Goal: Communication & Community: Answer question/provide support

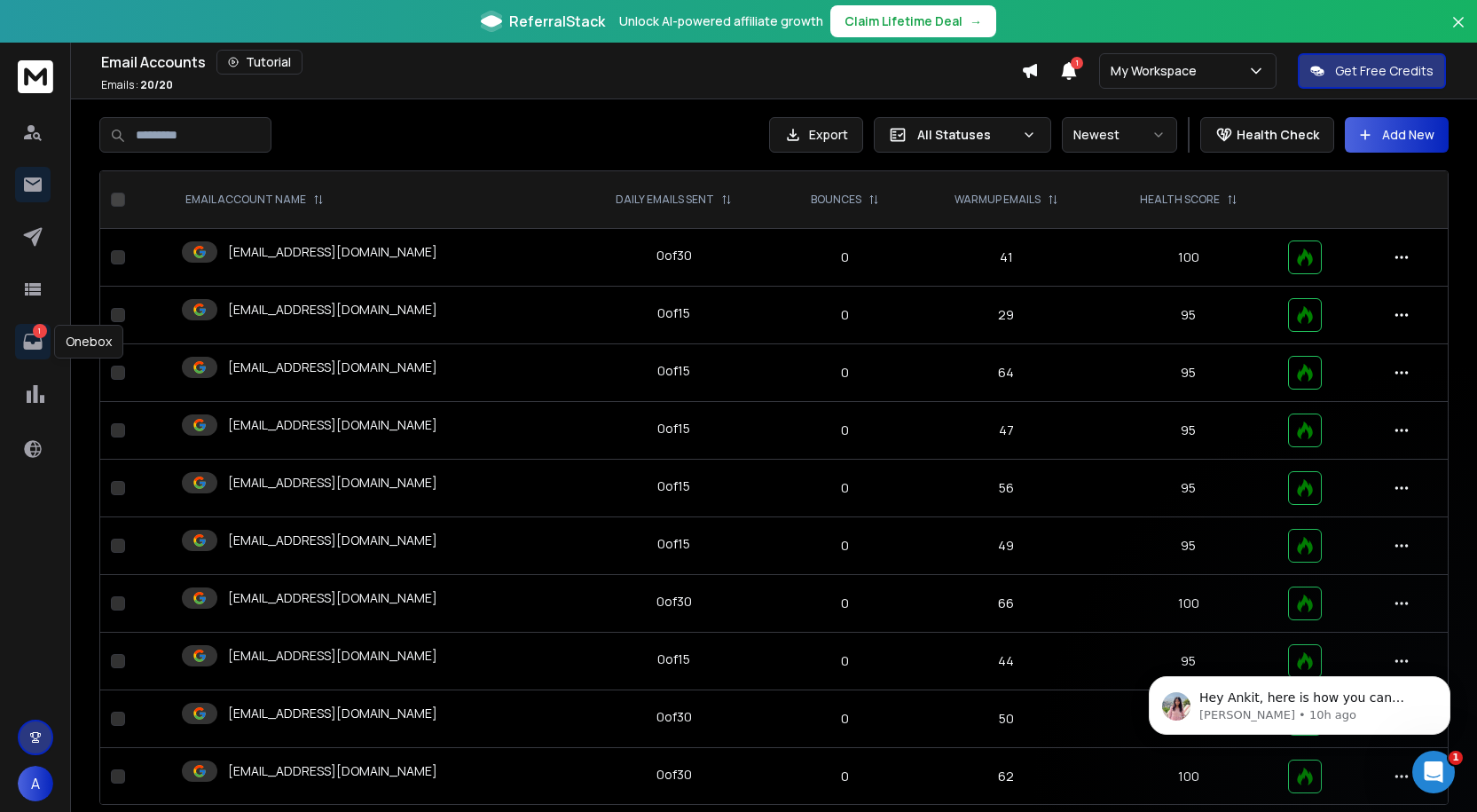
click at [29, 343] on icon at bounding box center [32, 342] width 19 height 16
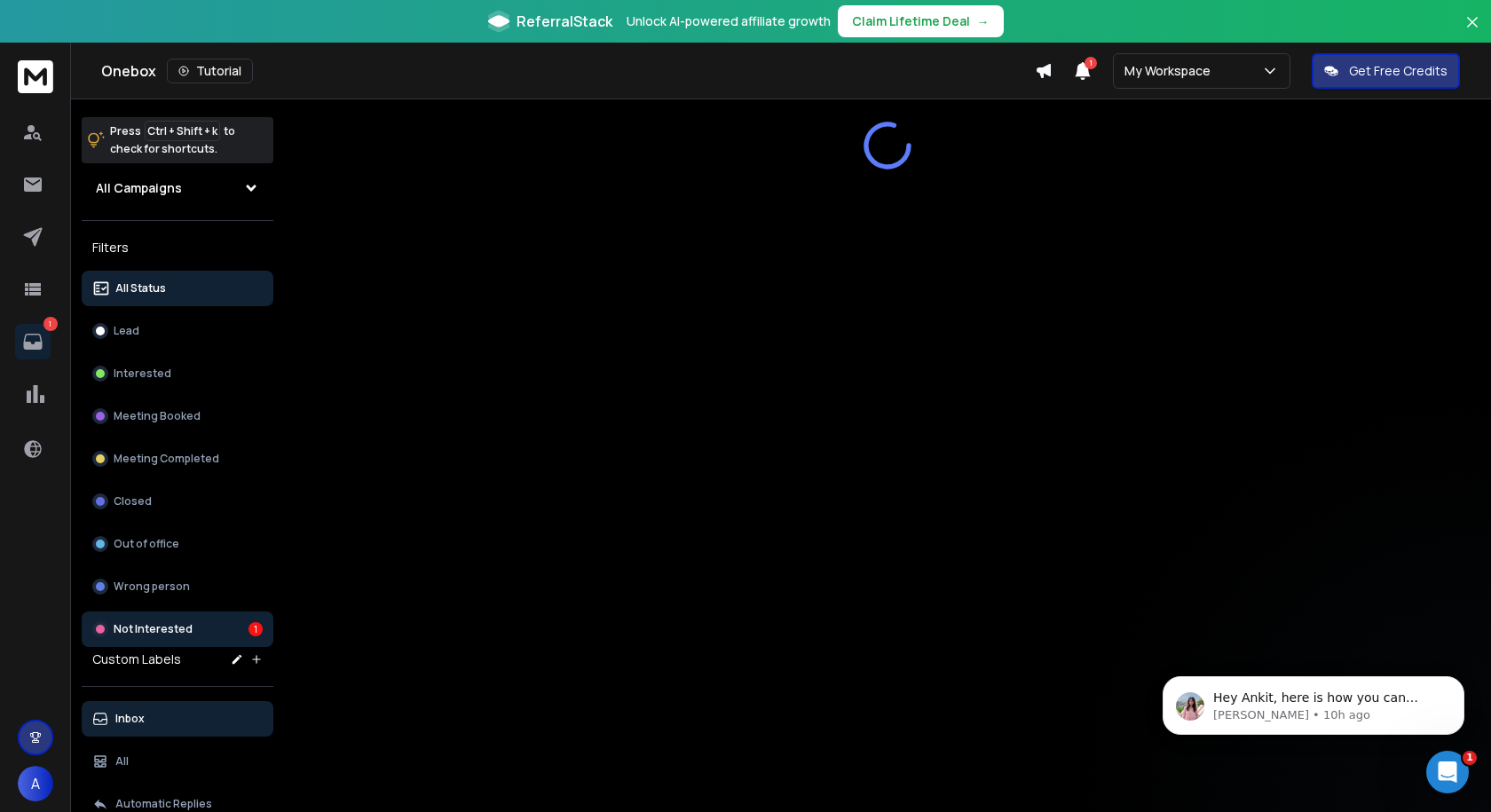
click at [161, 630] on p "Not Interested" at bounding box center [153, 629] width 79 height 14
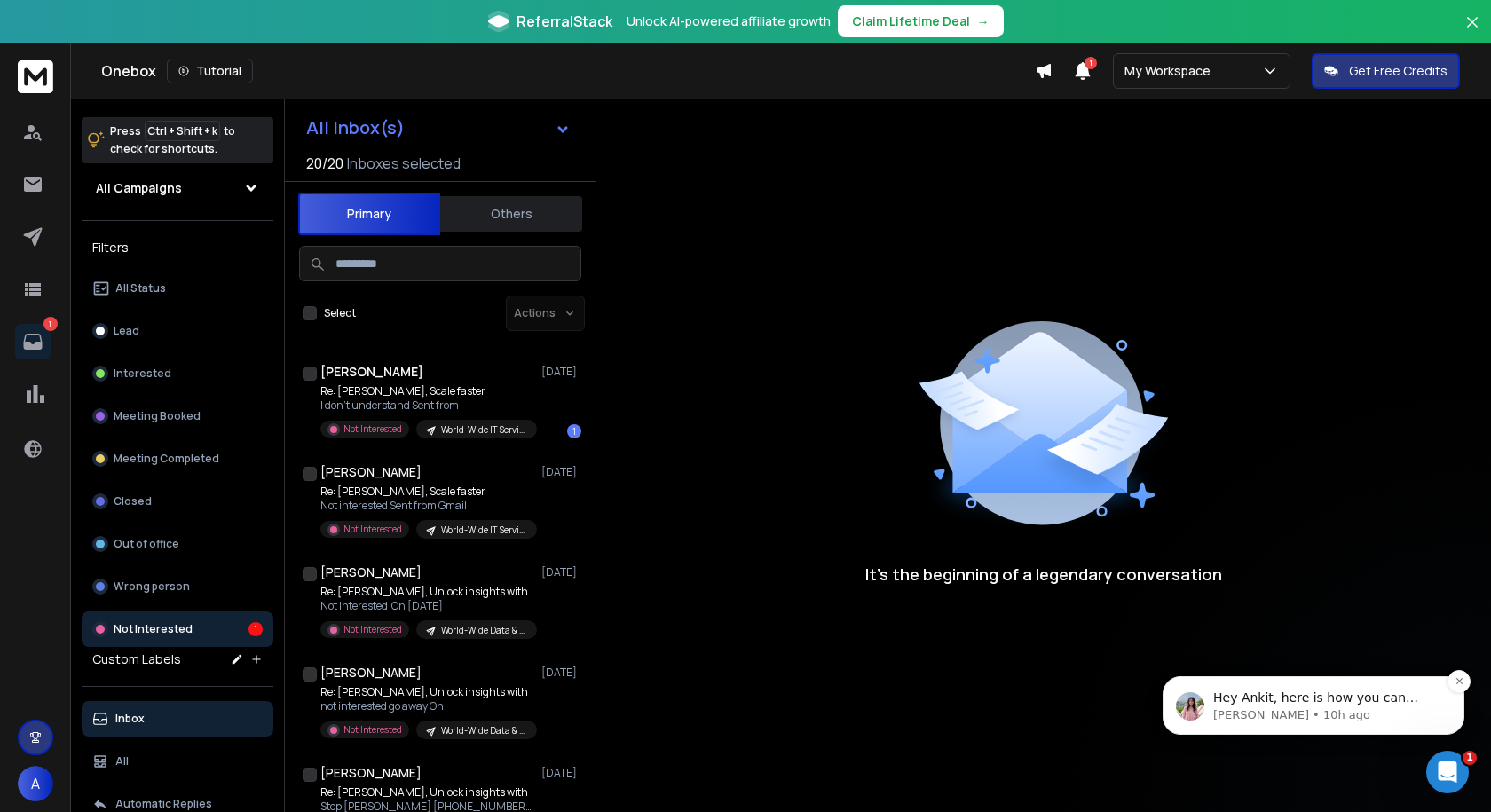
click at [1329, 700] on span "Hey Ankit, here is how you can exclude automatic replies from your analytics:" at bounding box center [1326, 715] width 225 height 49
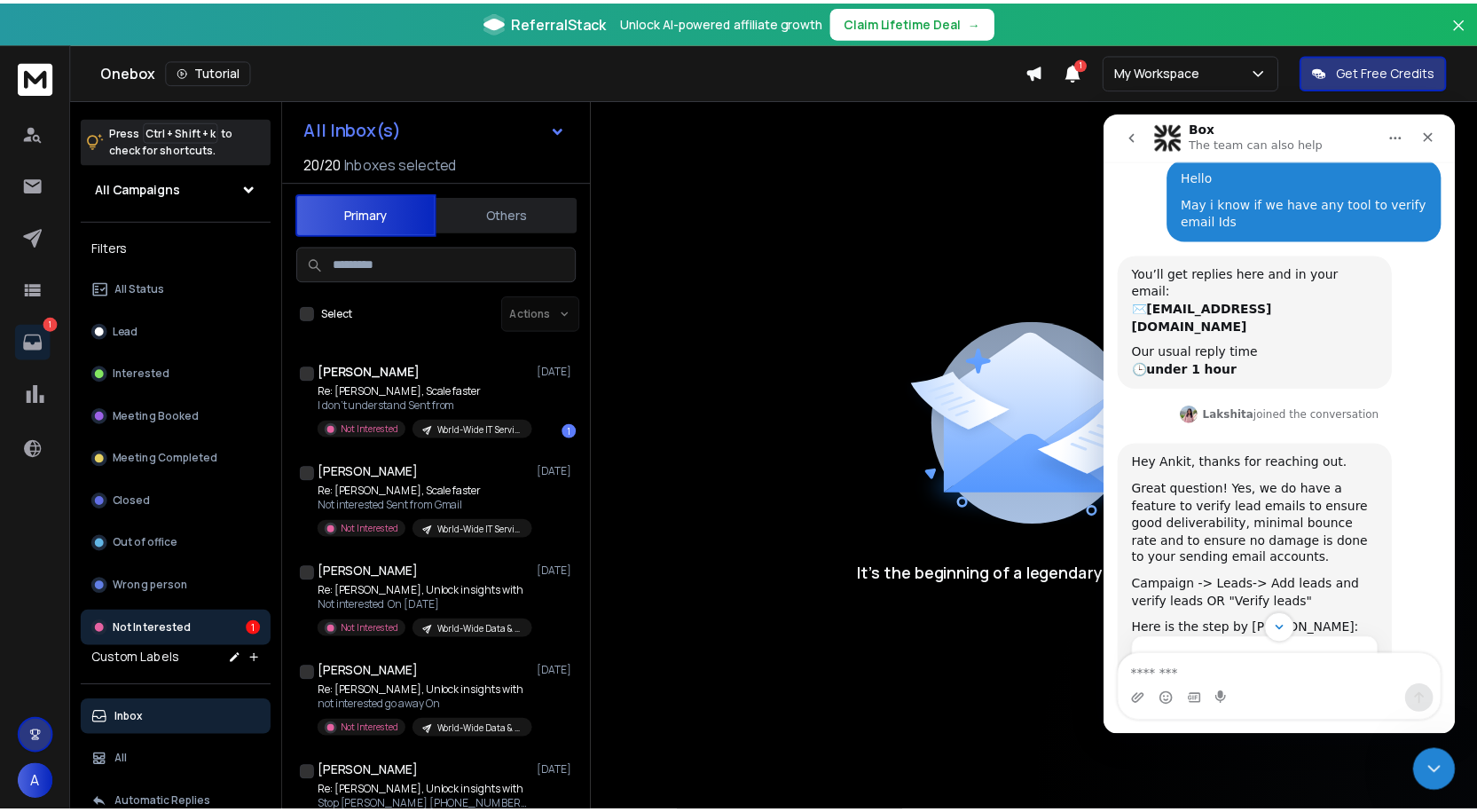
scroll to position [166, 0]
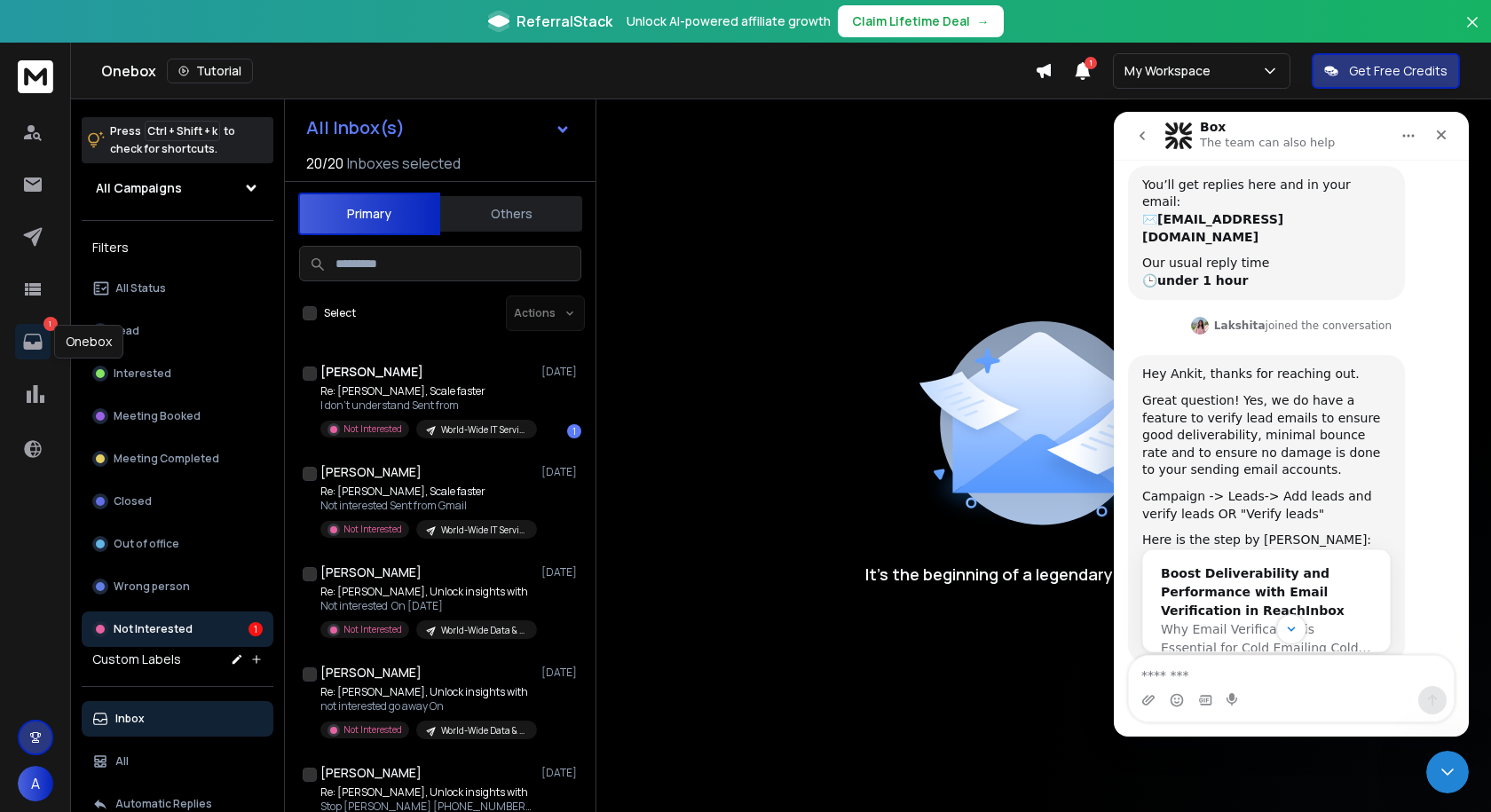
click at [41, 338] on icon at bounding box center [32, 342] width 19 height 16
click at [44, 241] on link at bounding box center [33, 237] width 36 height 36
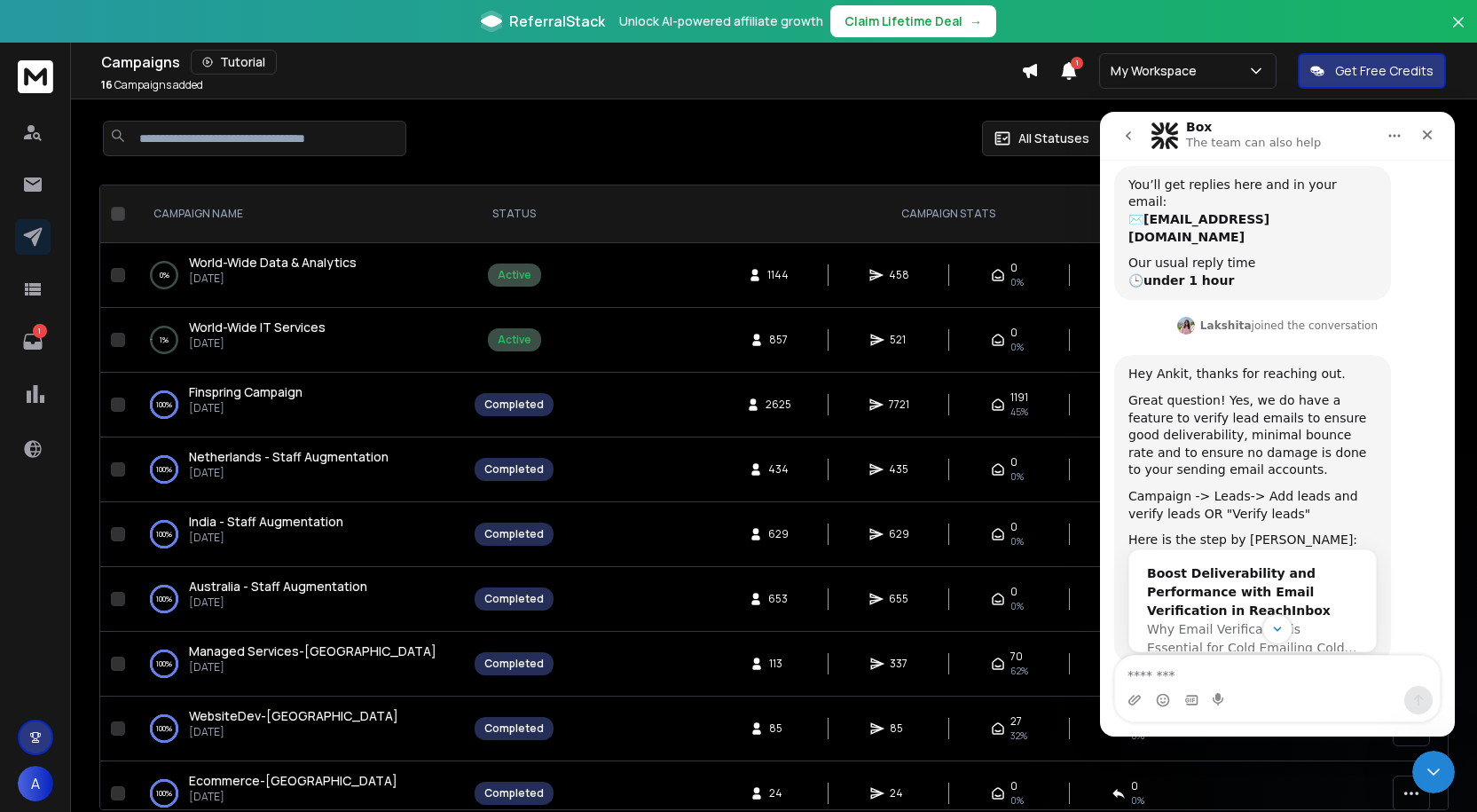
click at [373, 333] on div "1 % World-Wide IT Services [DATE]" at bounding box center [298, 339] width 296 height 42
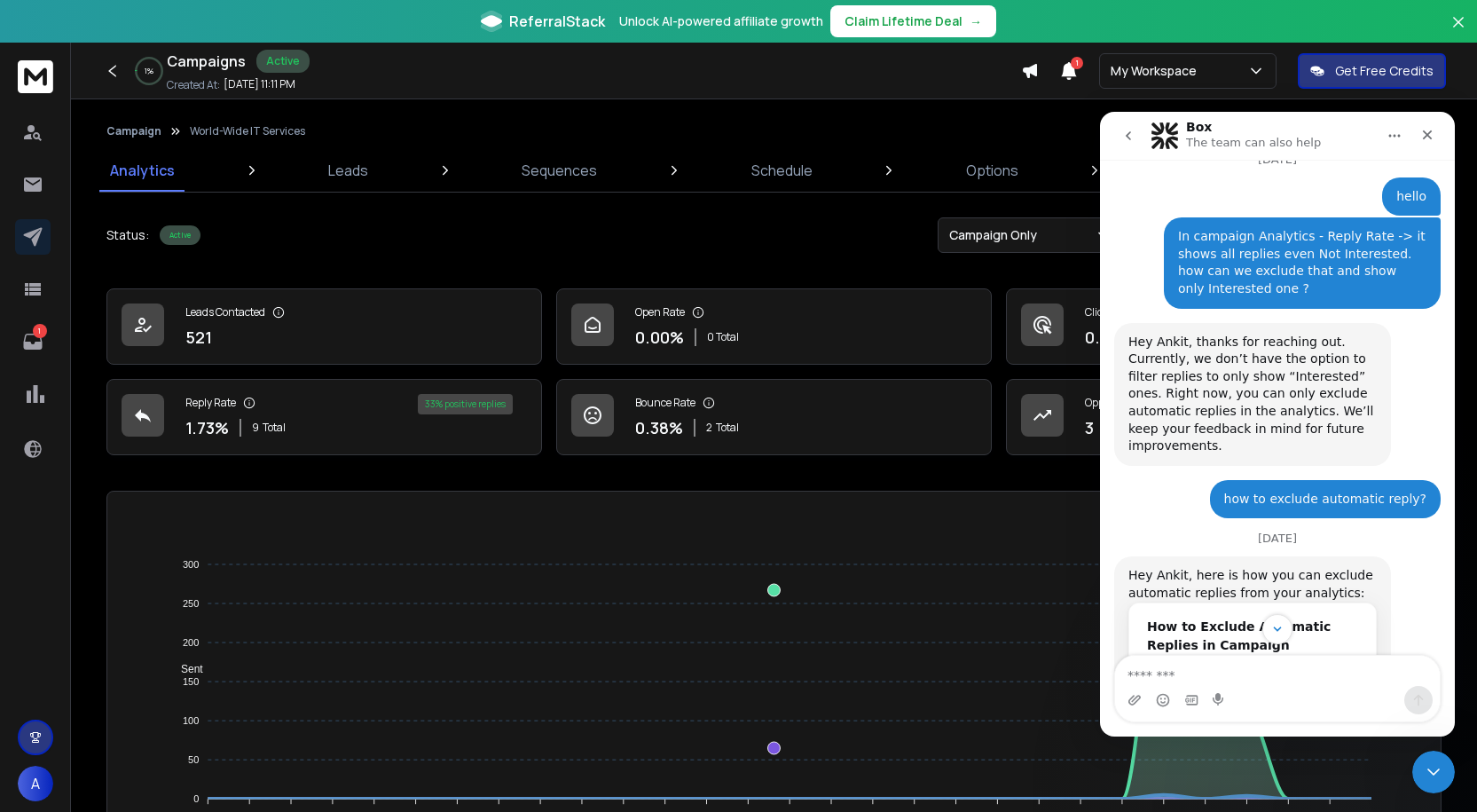
scroll to position [901, 0]
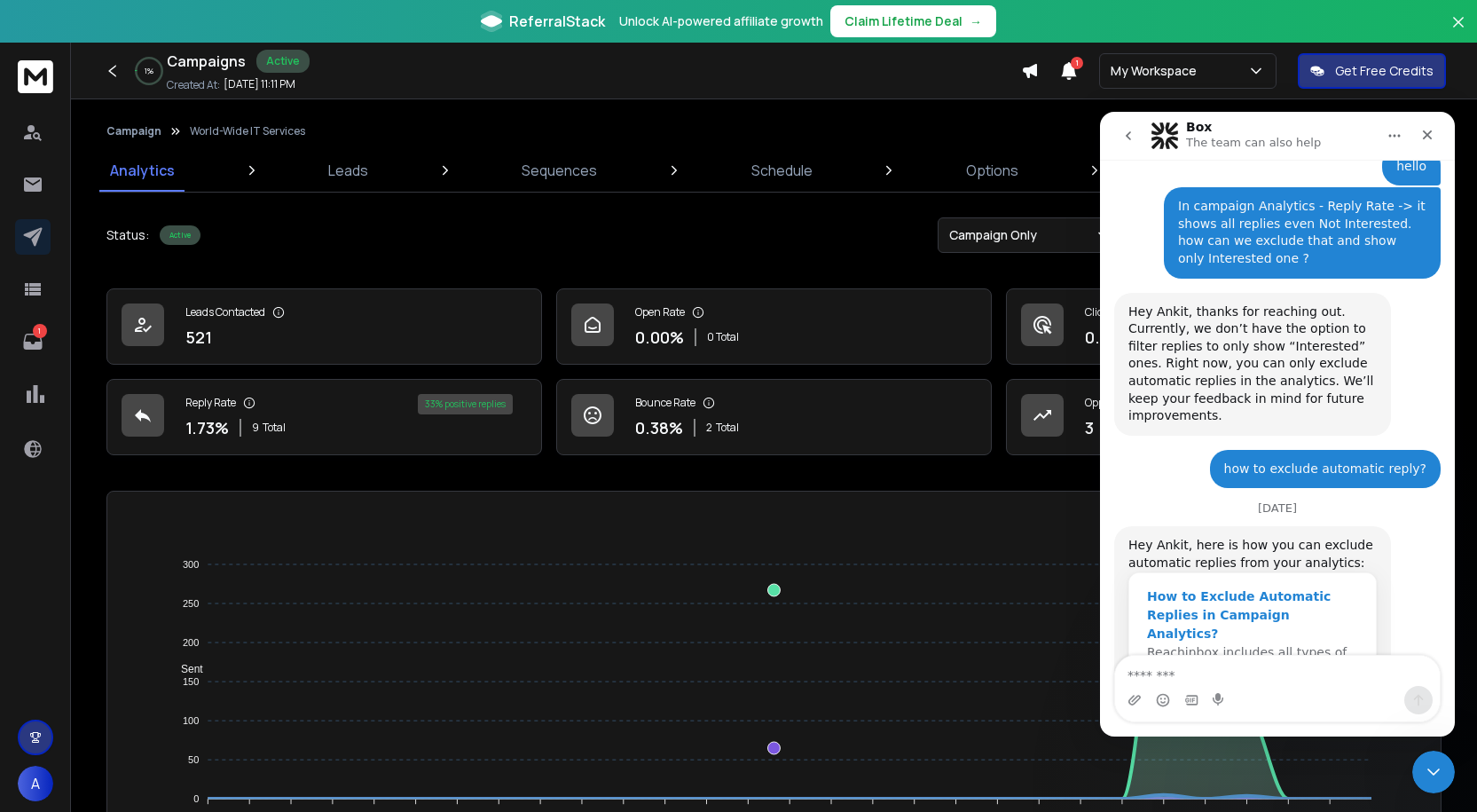
click at [1239, 588] on div "How to Exclude Automatic Replies in Campaign Analytics?" at bounding box center [1253, 615] width 211 height 56
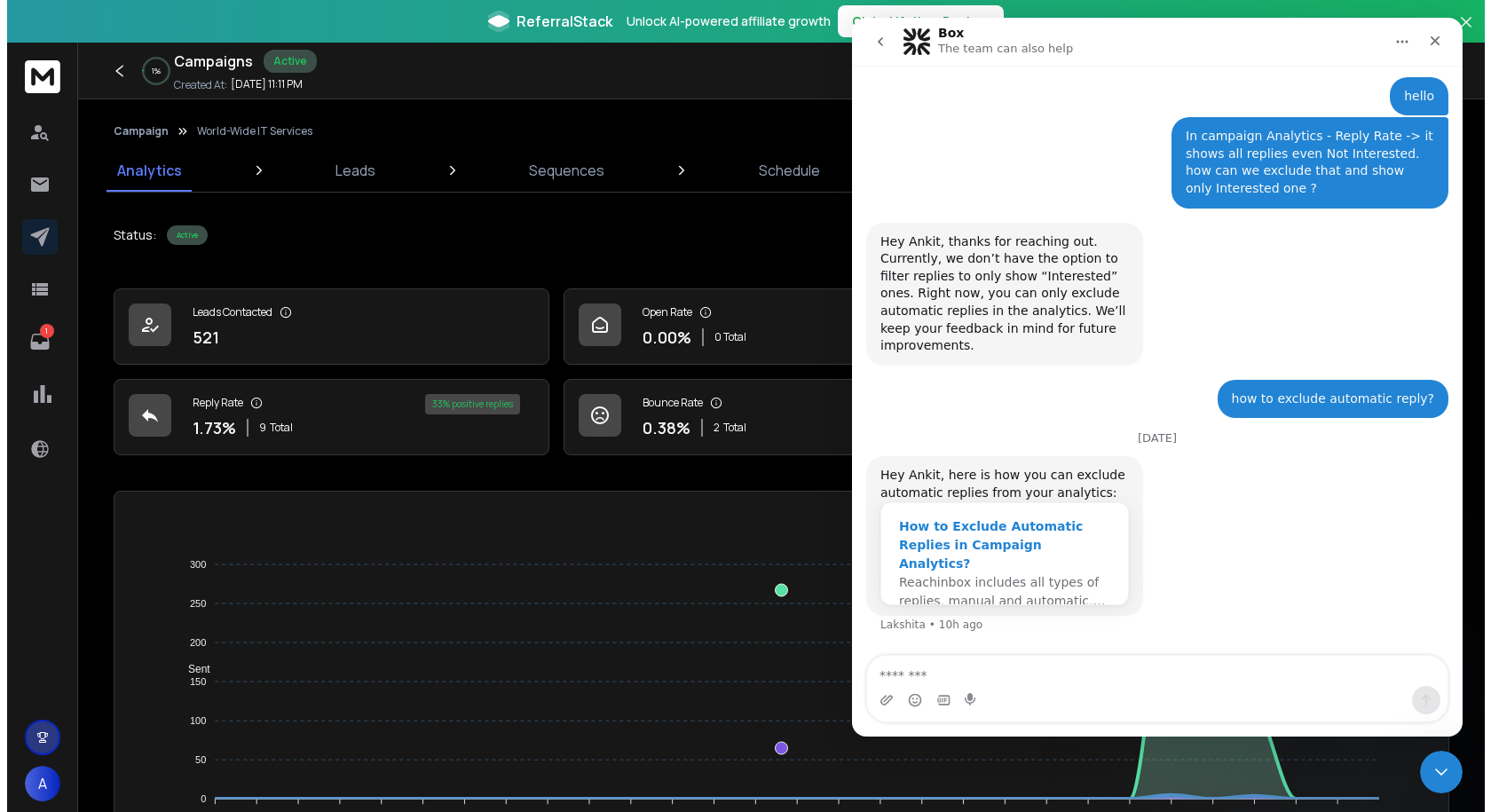
scroll to position [0, 0]
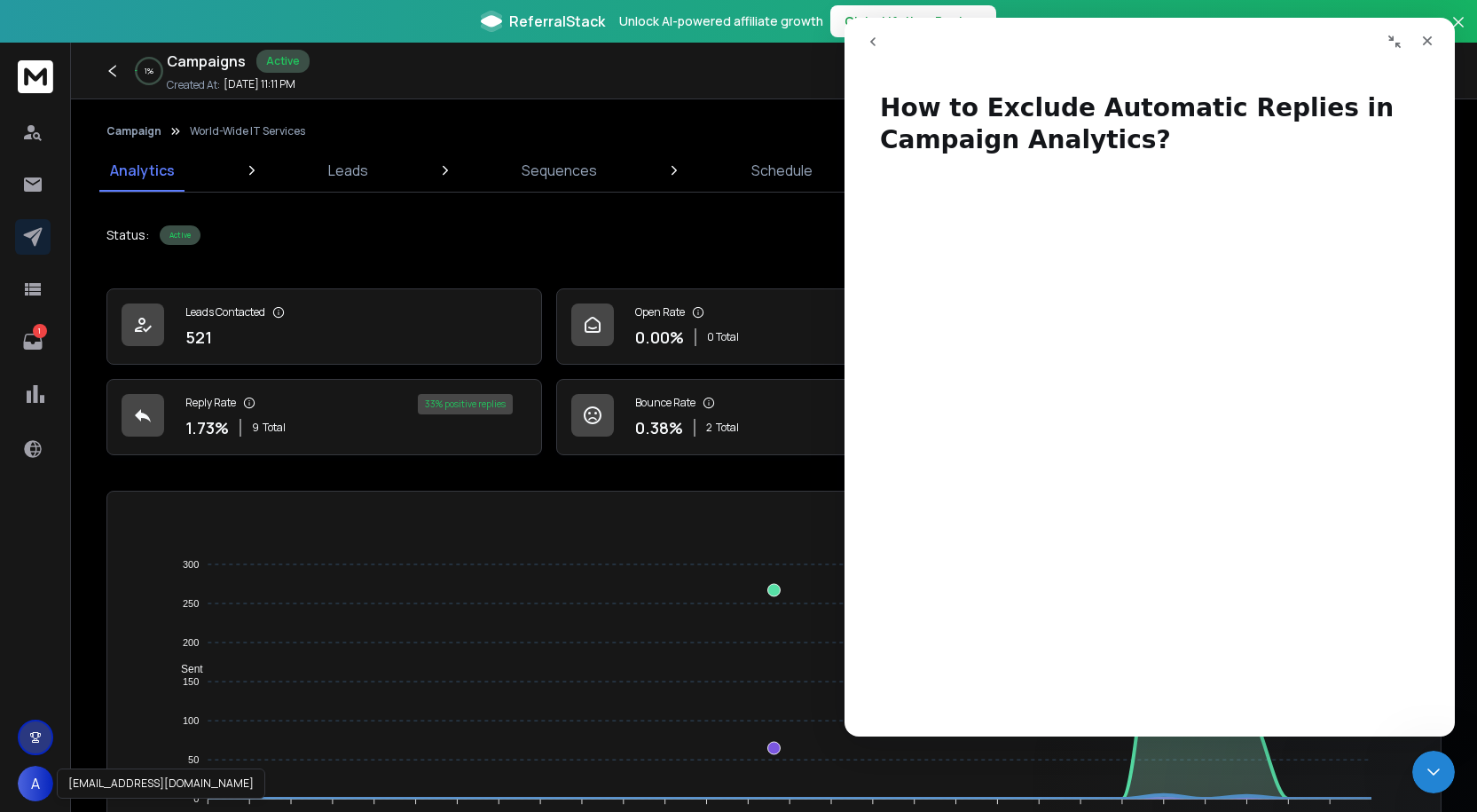
click at [41, 780] on span "A" at bounding box center [36, 783] width 36 height 36
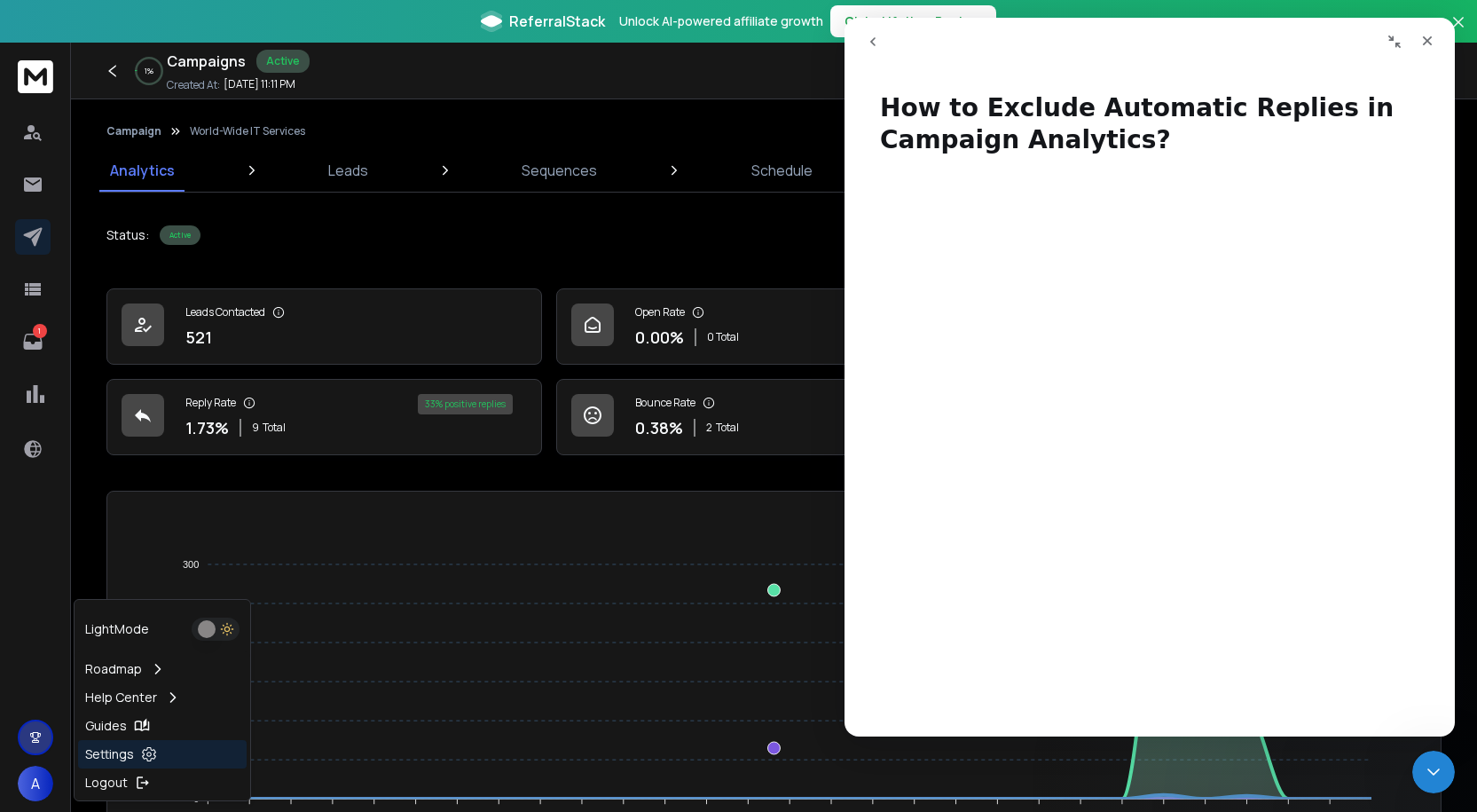
click at [108, 753] on p "Settings" at bounding box center [109, 754] width 48 height 18
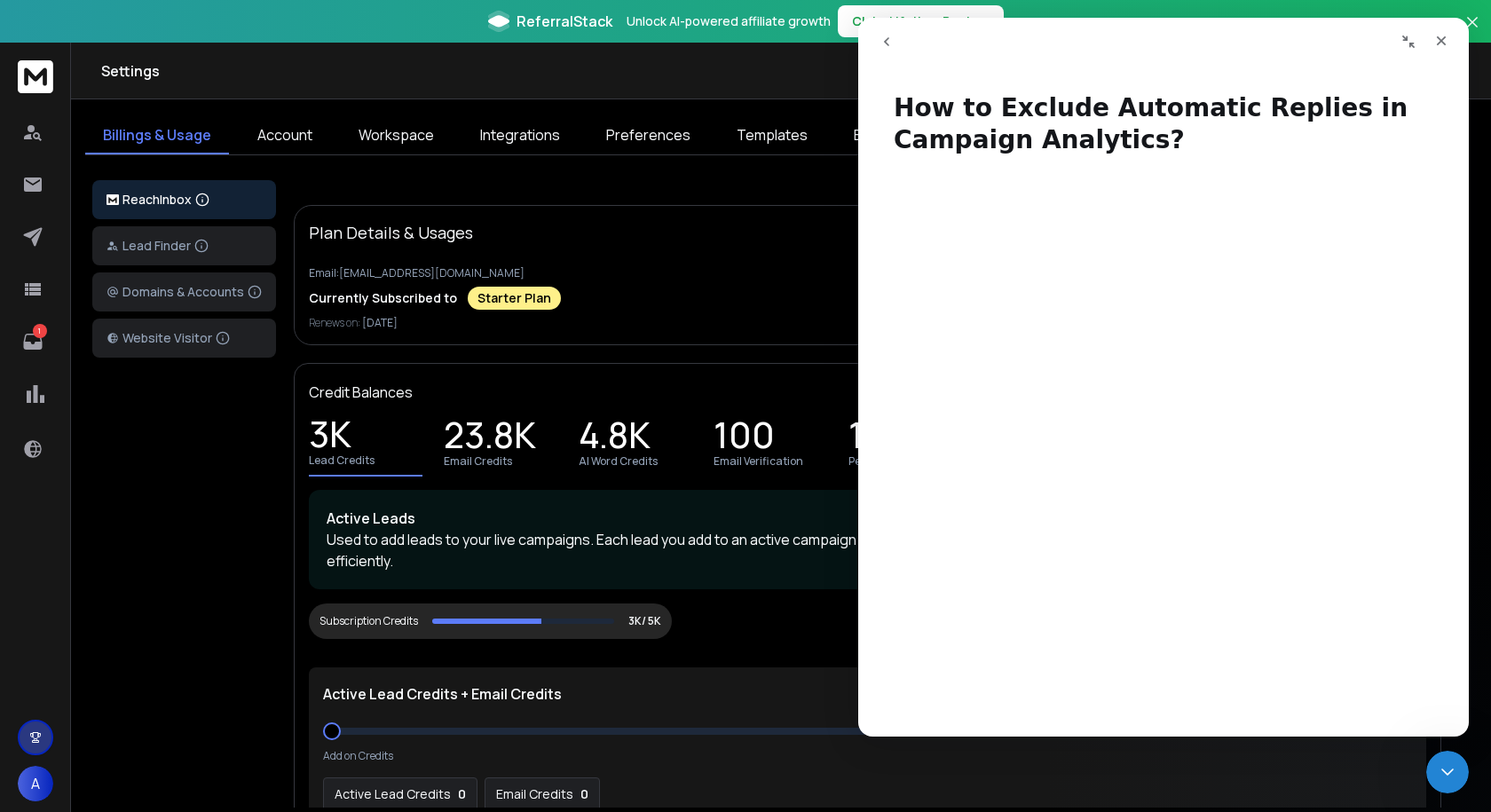
click at [662, 144] on link "Preferences" at bounding box center [647, 136] width 120 height 38
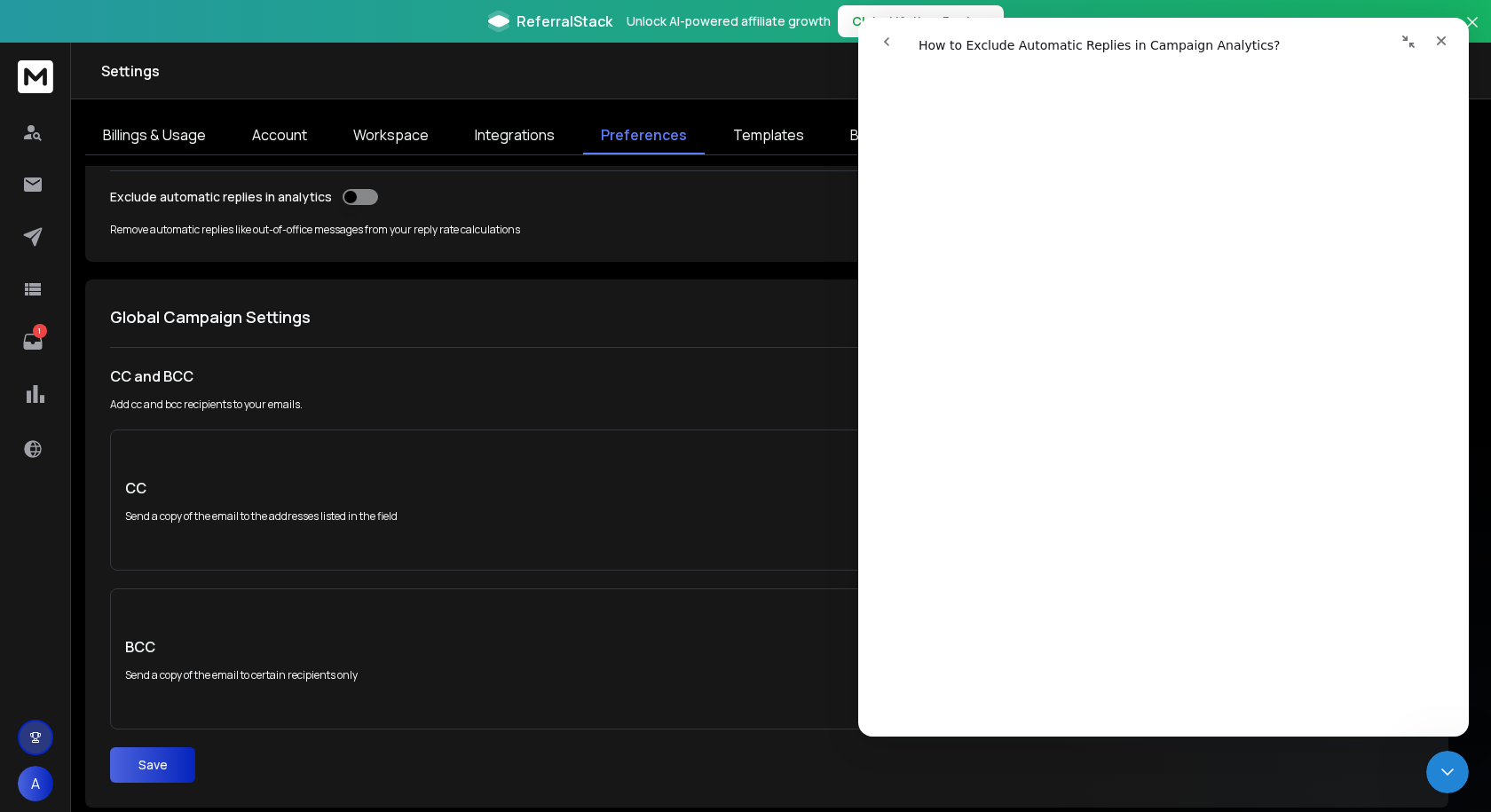
scroll to position [178, 0]
click at [33, 233] on icon at bounding box center [32, 237] width 19 height 19
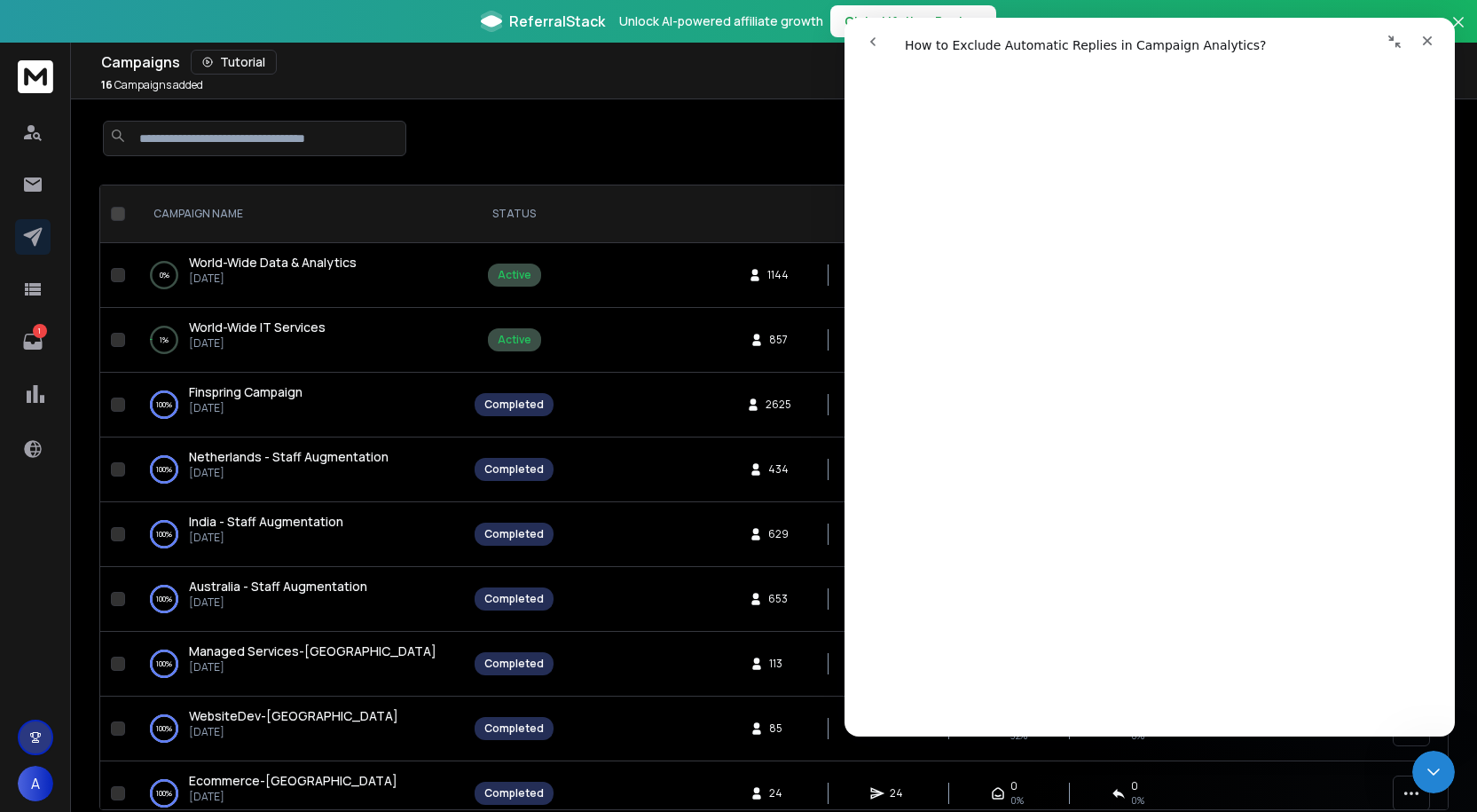
scroll to position [798, 0]
click at [1429, 773] on icon "Close Intercom Messenger" at bounding box center [1432, 770] width 22 height 22
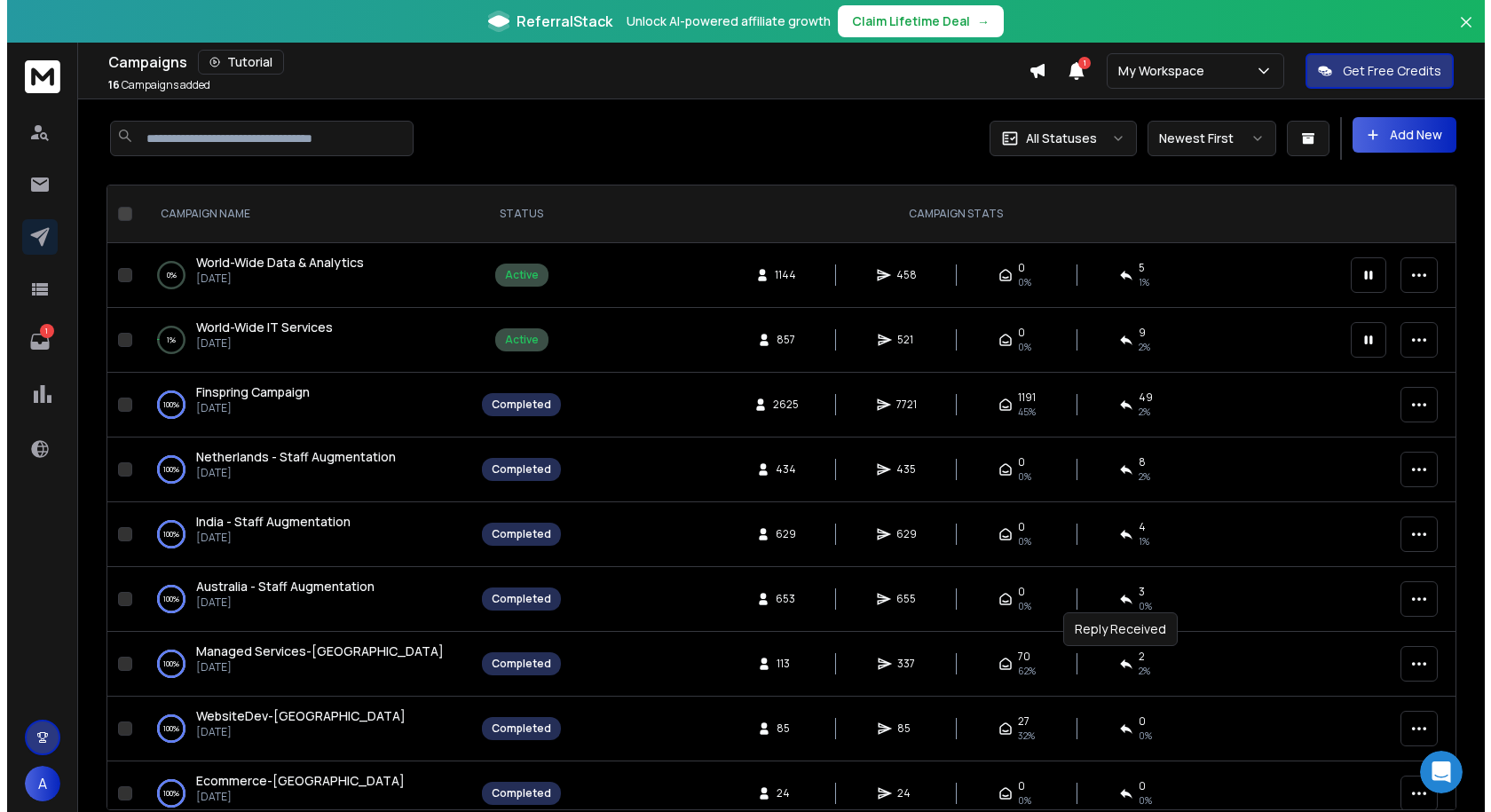
scroll to position [0, 0]
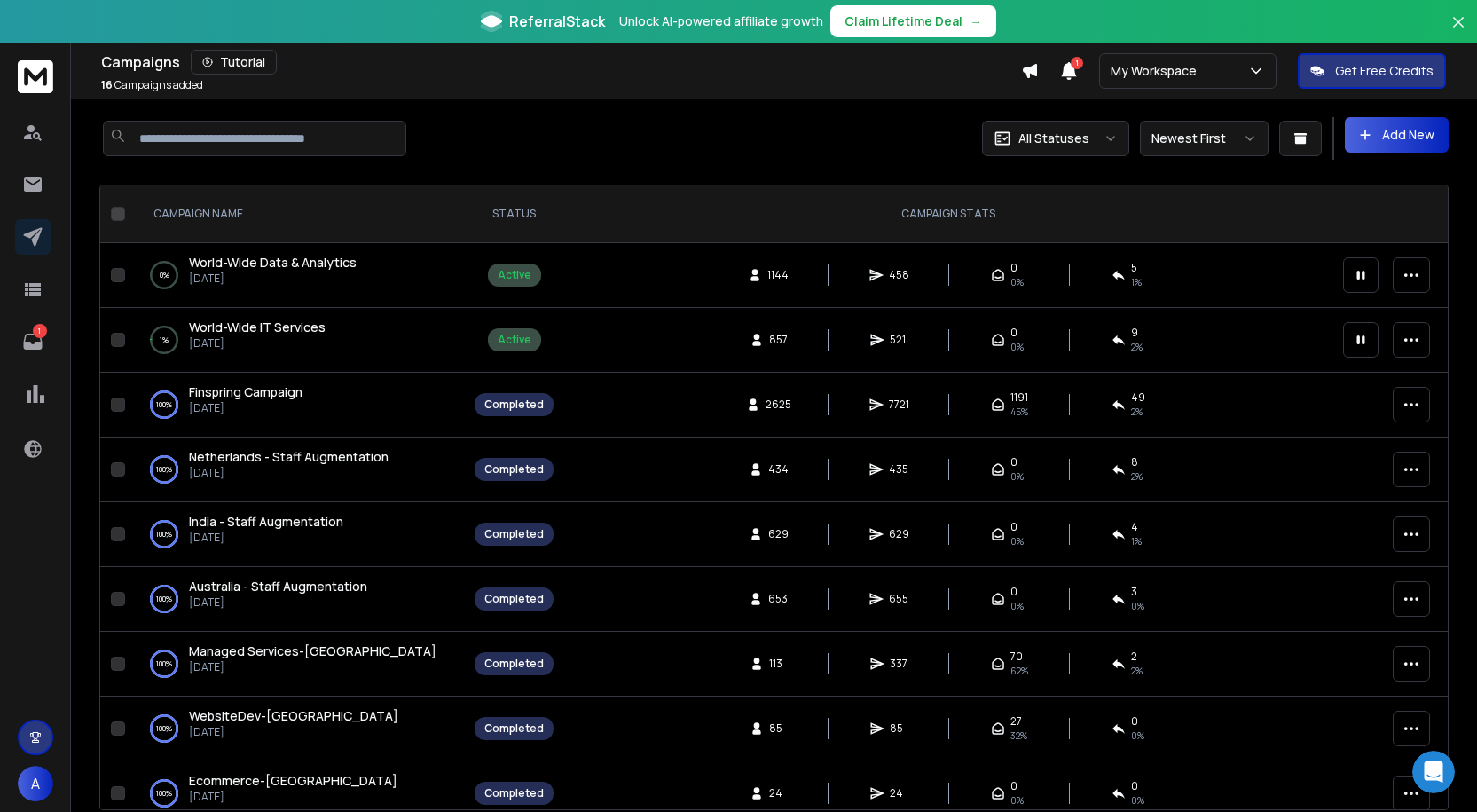
click at [327, 325] on div "1 % World-Wide IT Services [DATE]" at bounding box center [298, 339] width 296 height 42
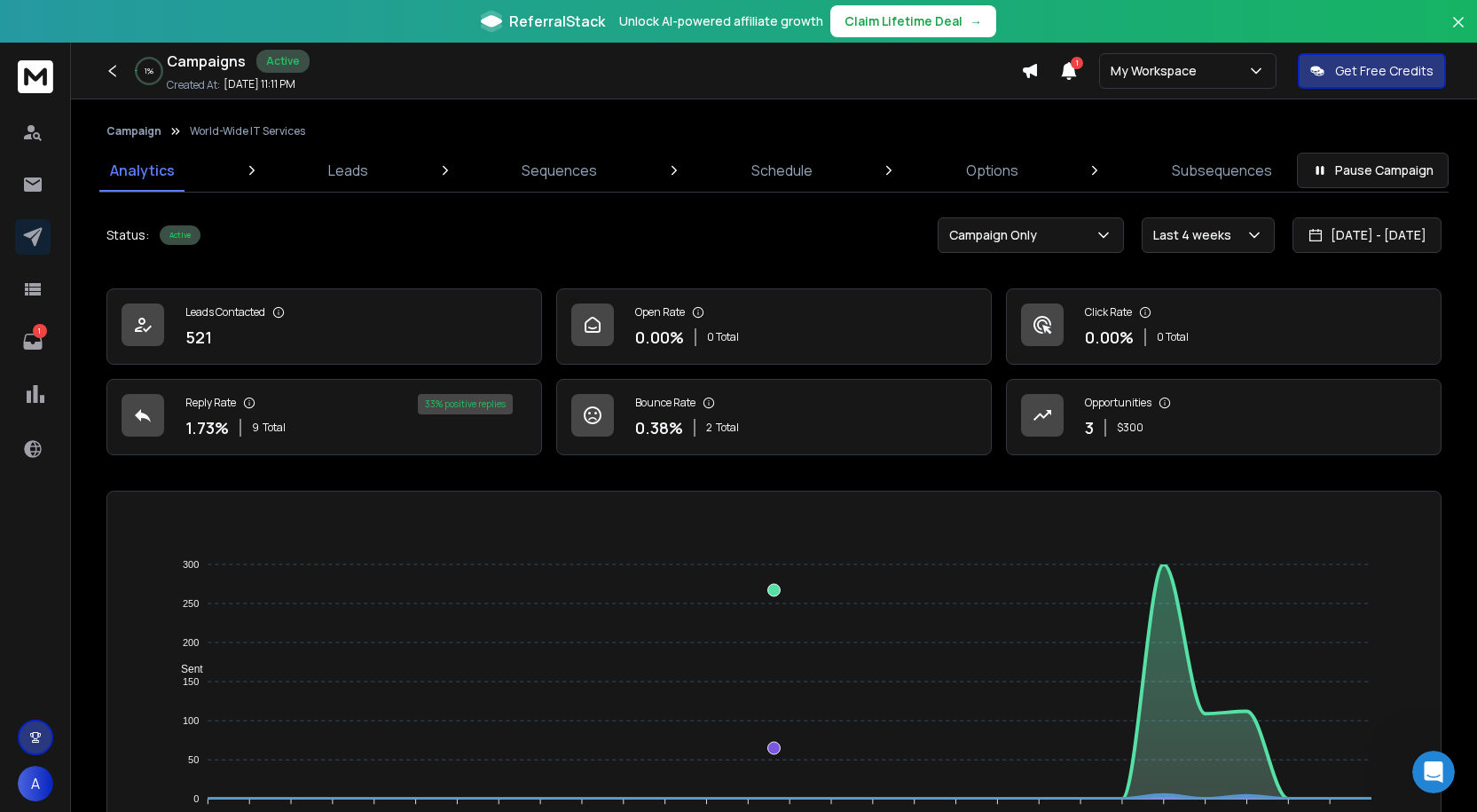
click at [284, 422] on span "Total" at bounding box center [274, 428] width 23 height 14
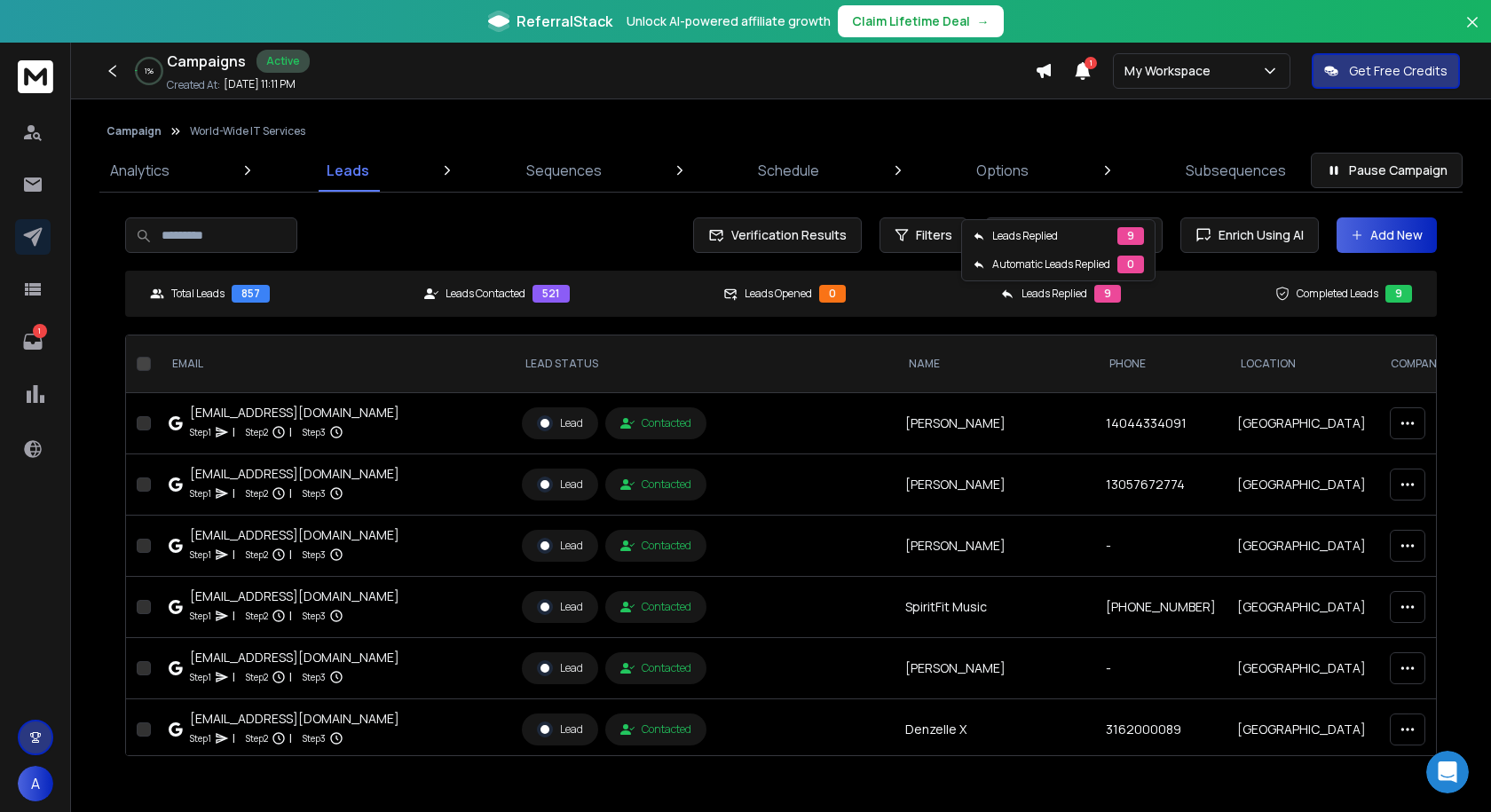
click at [1063, 296] on p "Leads Replied" at bounding box center [1054, 293] width 65 height 14
click at [936, 230] on span "Filters" at bounding box center [934, 235] width 37 height 18
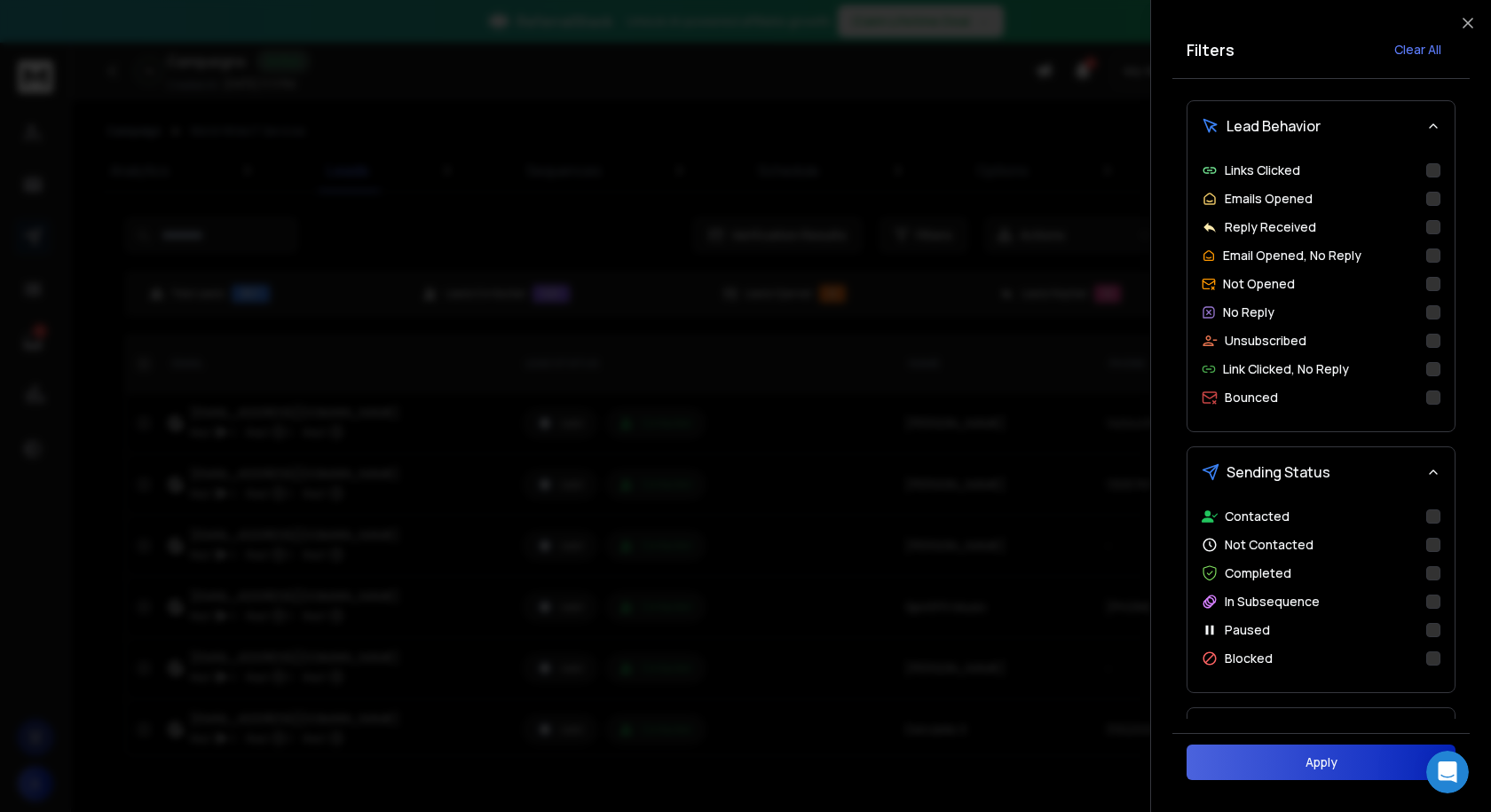
click at [1249, 227] on p "Reply Received" at bounding box center [1270, 227] width 92 height 18
click at [1426, 227] on button "Reply Received" at bounding box center [1433, 227] width 14 height 14
click at [1284, 754] on button "Apply" at bounding box center [1321, 762] width 269 height 36
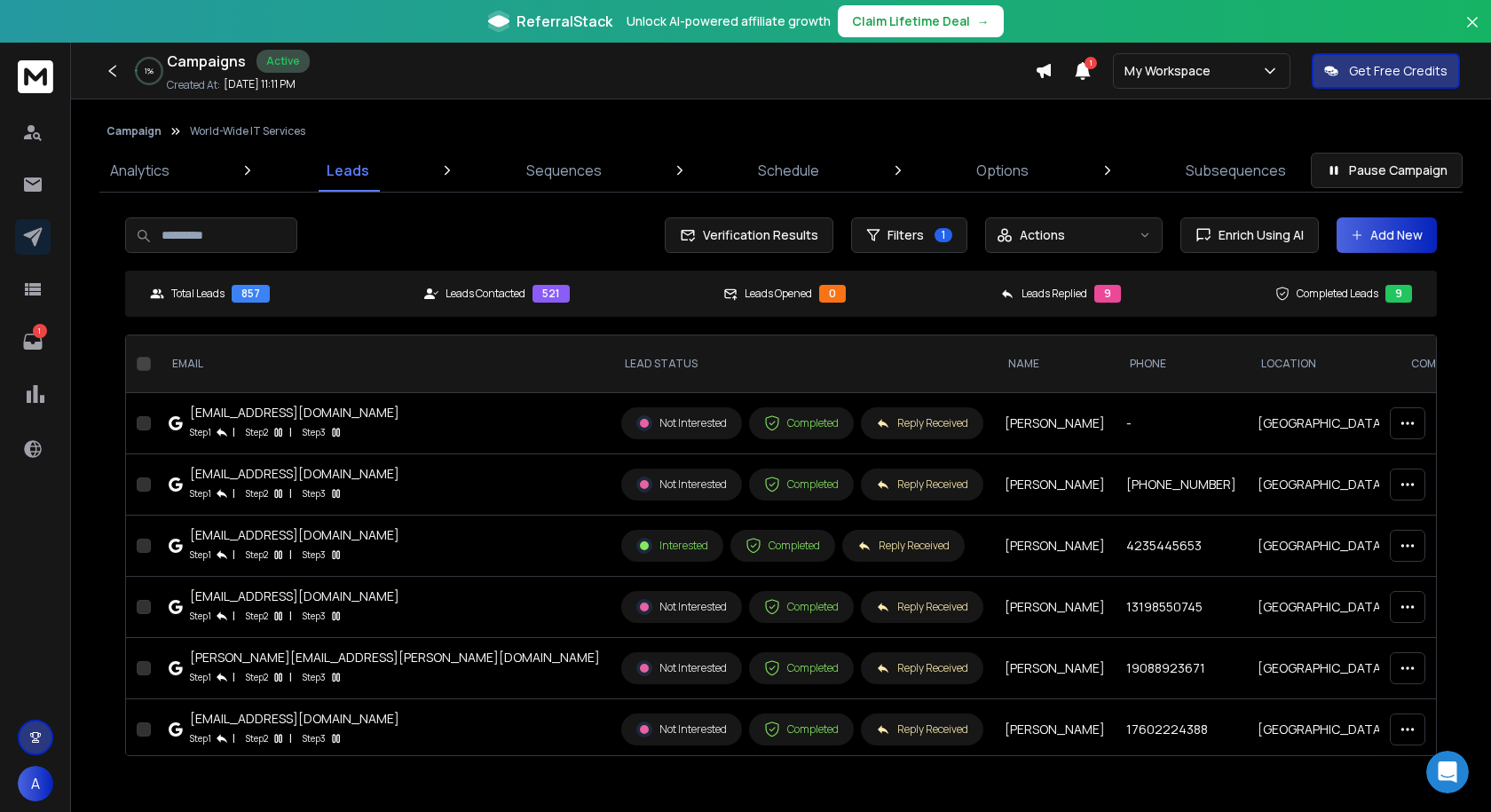
click at [875, 425] on div "Reply Received" at bounding box center [921, 423] width 92 height 14
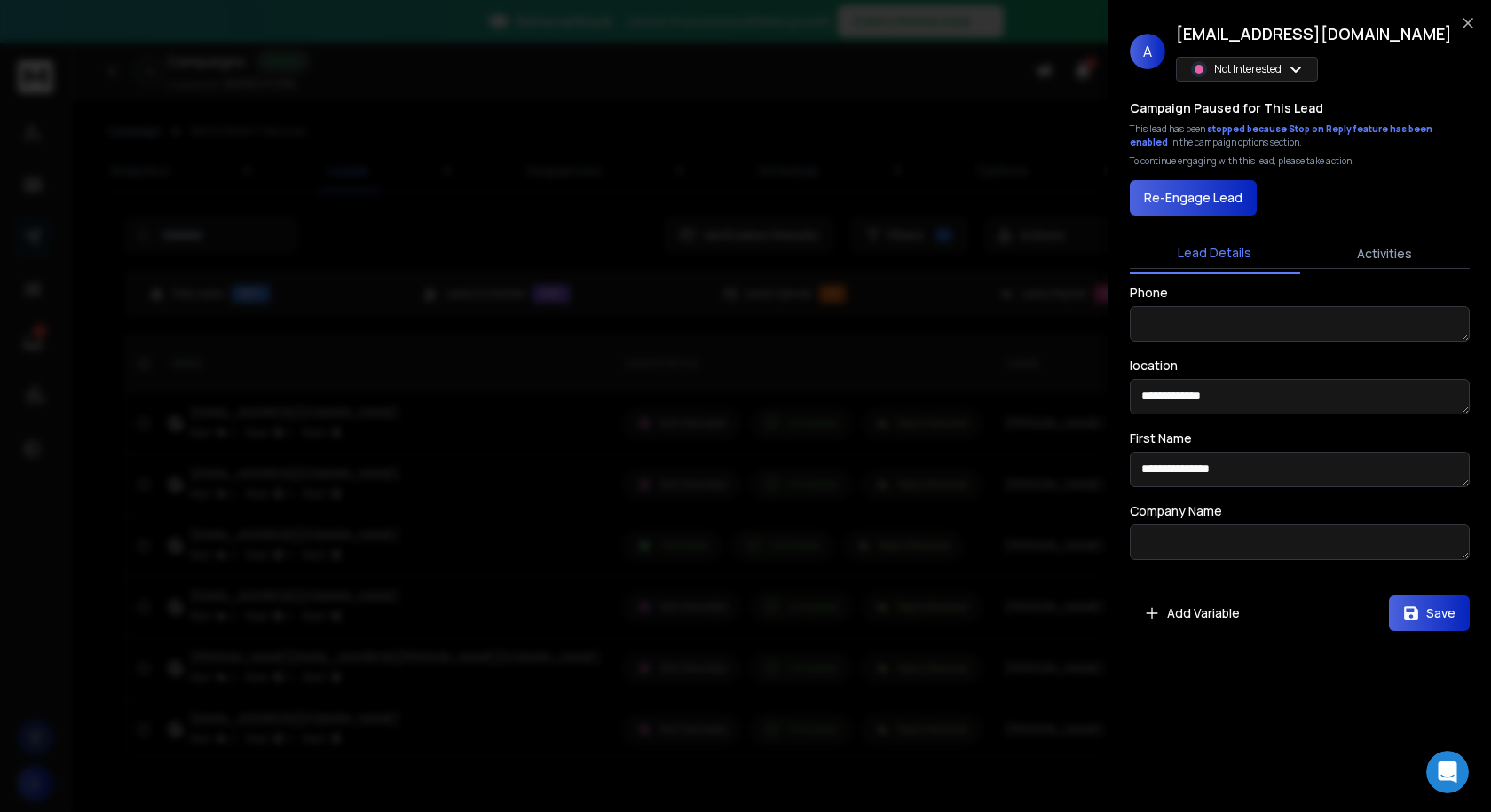
click at [1397, 256] on button "Activities" at bounding box center [1385, 254] width 170 height 40
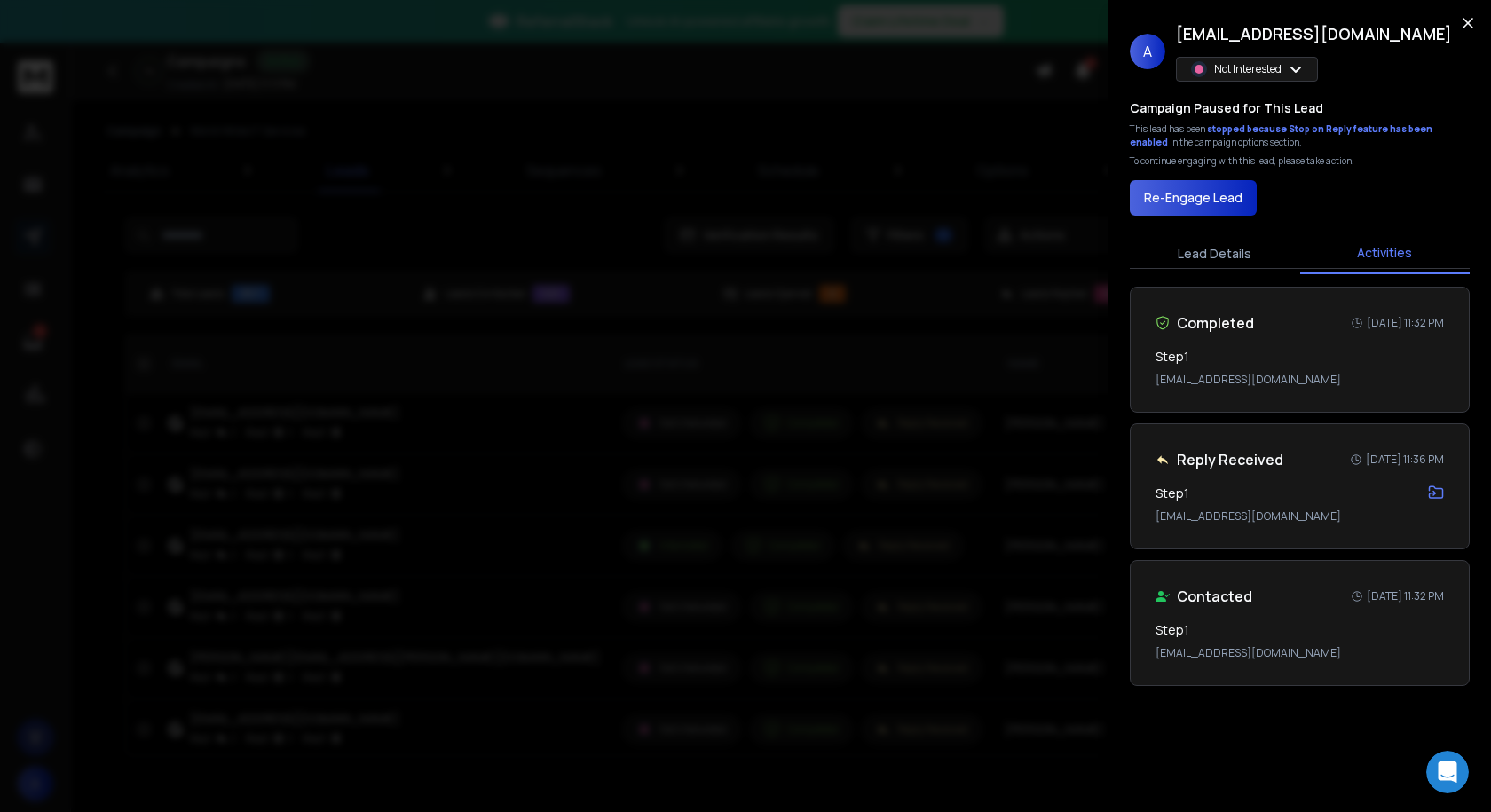
click at [1469, 17] on icon "button" at bounding box center [1467, 23] width 18 height 18
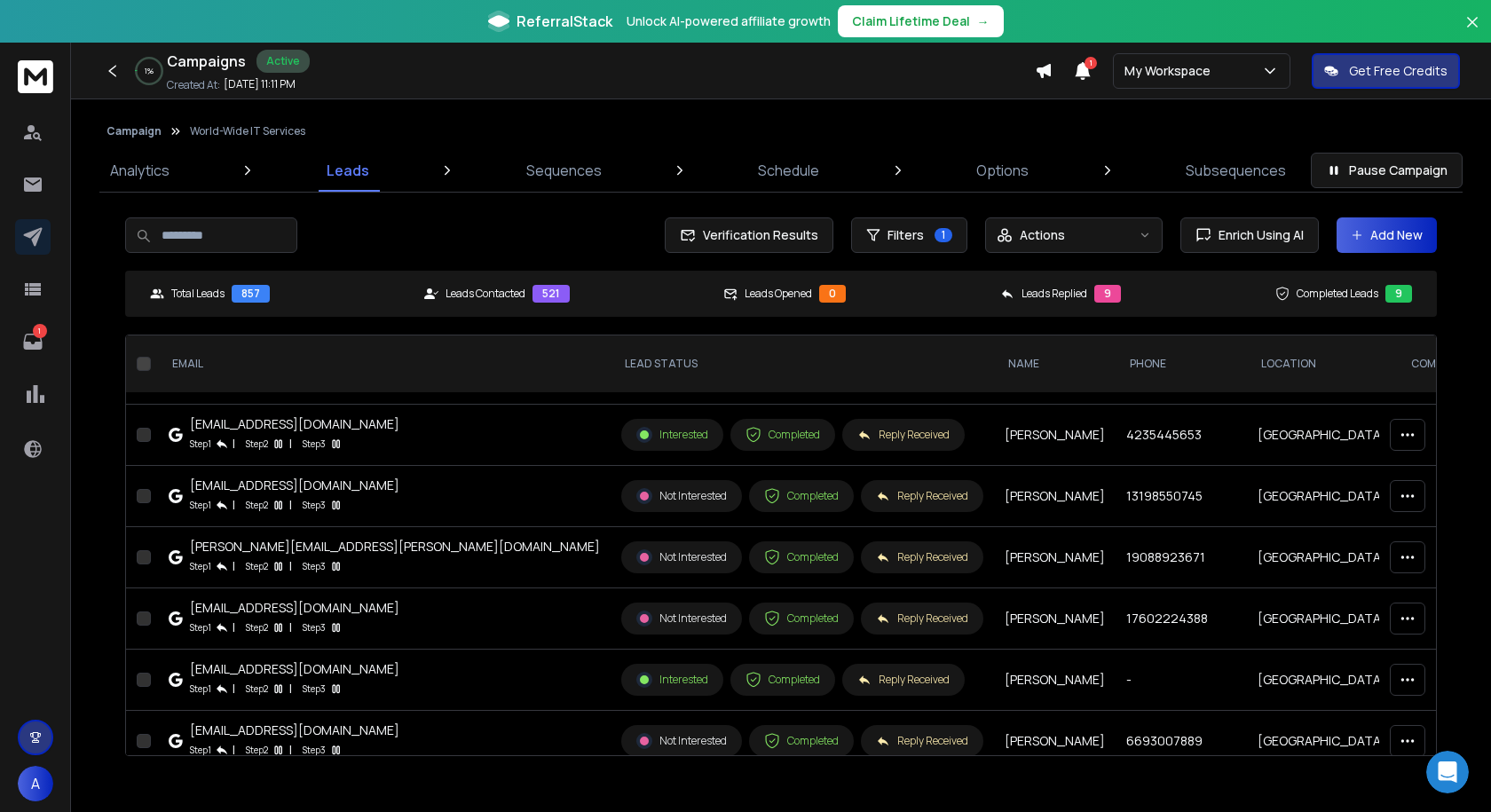
scroll to position [203, 0]
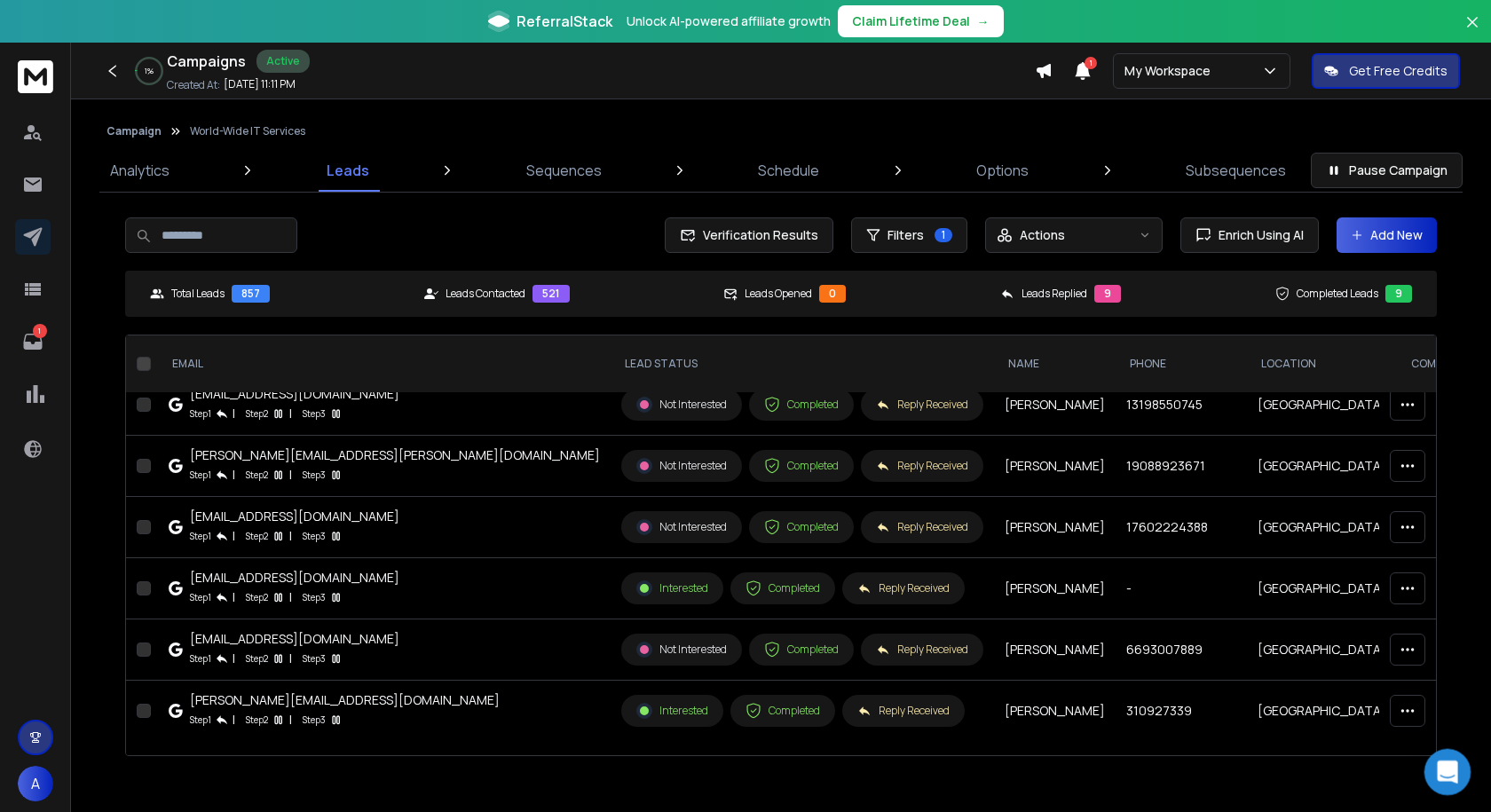
click at [1428, 760] on div "Open Intercom Messenger" at bounding box center [1444, 769] width 58 height 58
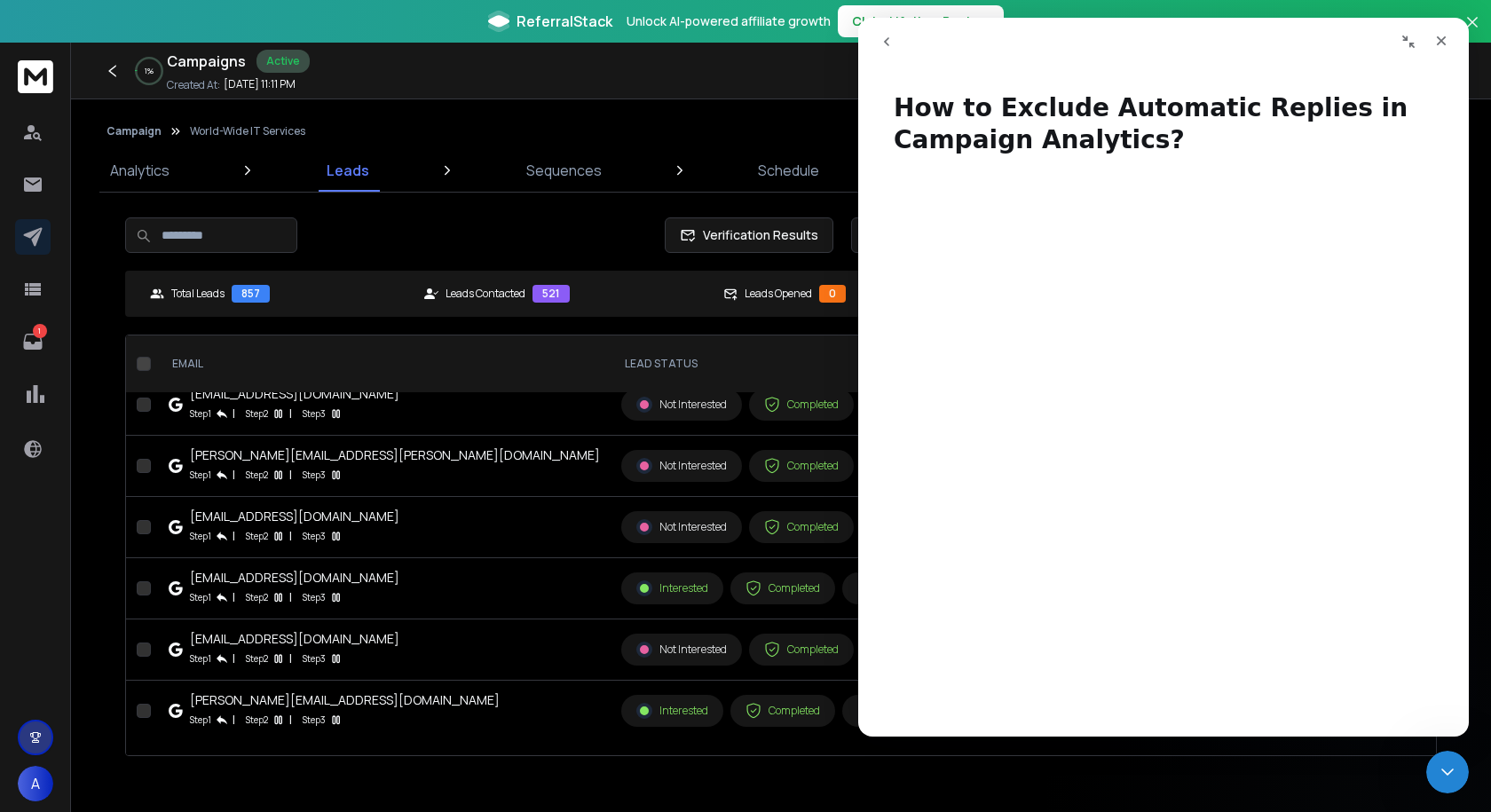
click at [1406, 46] on icon "Collapse window" at bounding box center [1408, 41] width 14 height 14
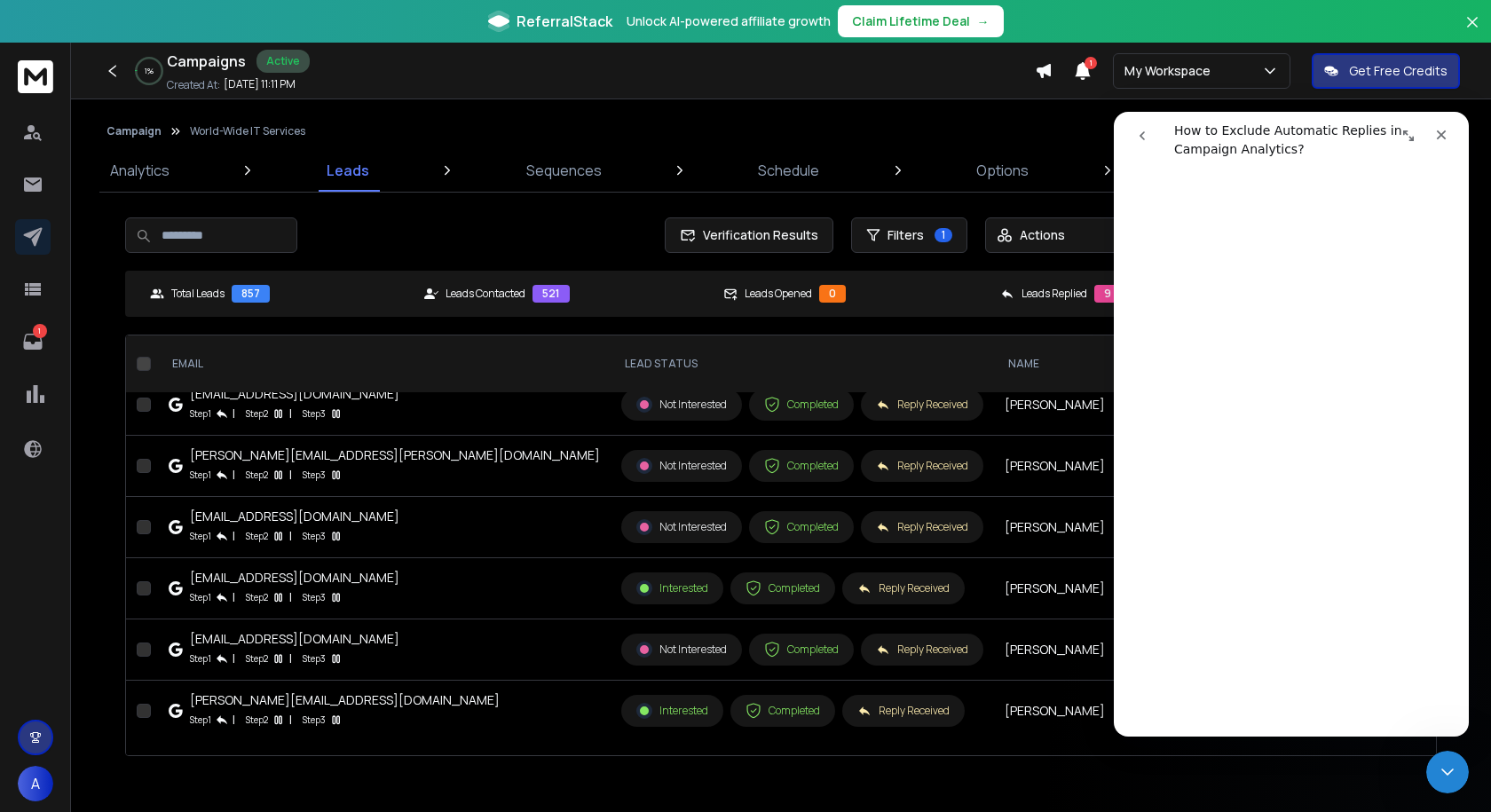
scroll to position [798, 0]
click at [1141, 124] on button "go back" at bounding box center [1142, 135] width 34 height 34
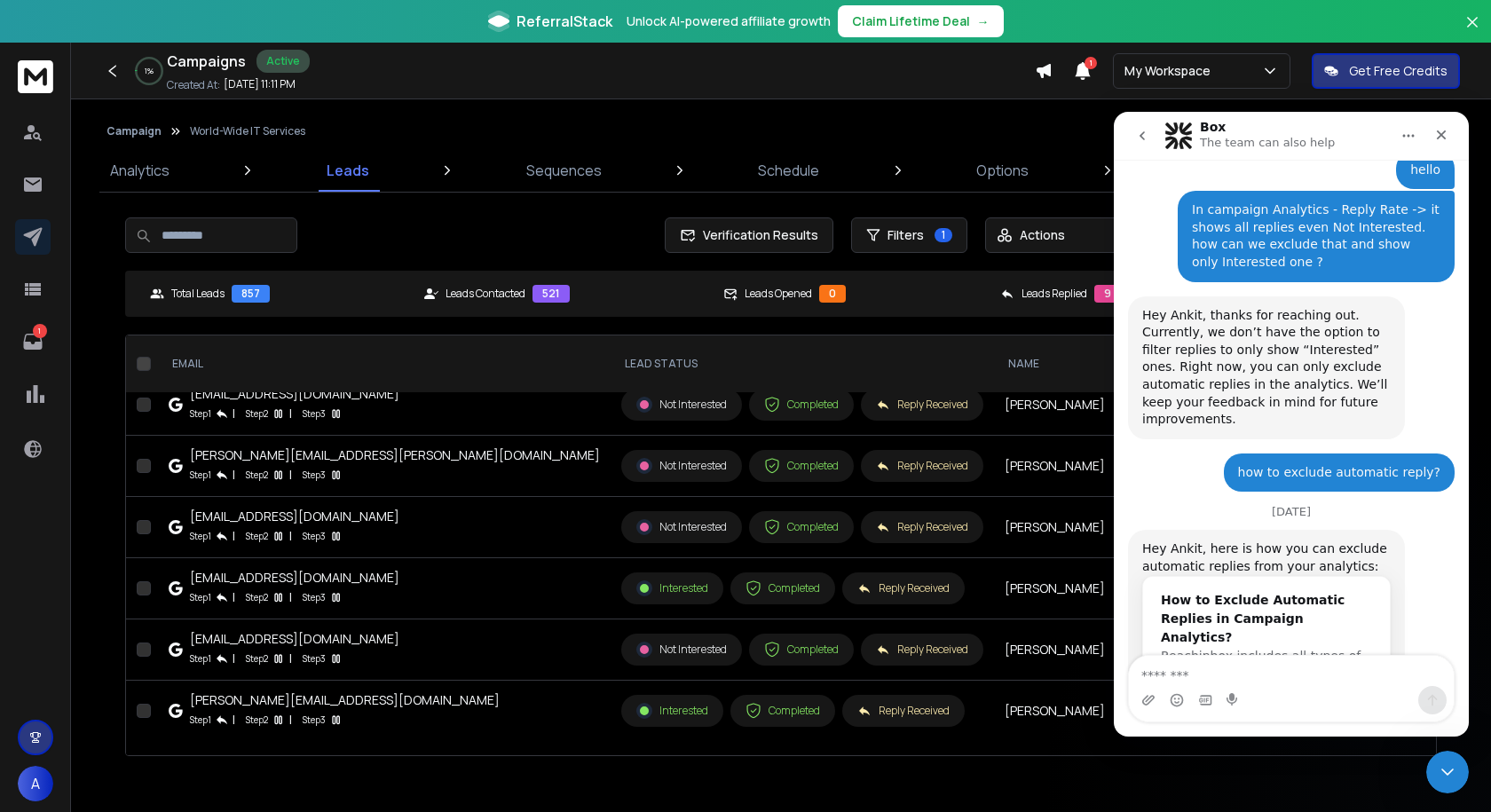
scroll to position [901, 0]
click at [1212, 674] on textarea "Message…" at bounding box center [1290, 671] width 325 height 31
type textarea "*"
type textarea "**********"
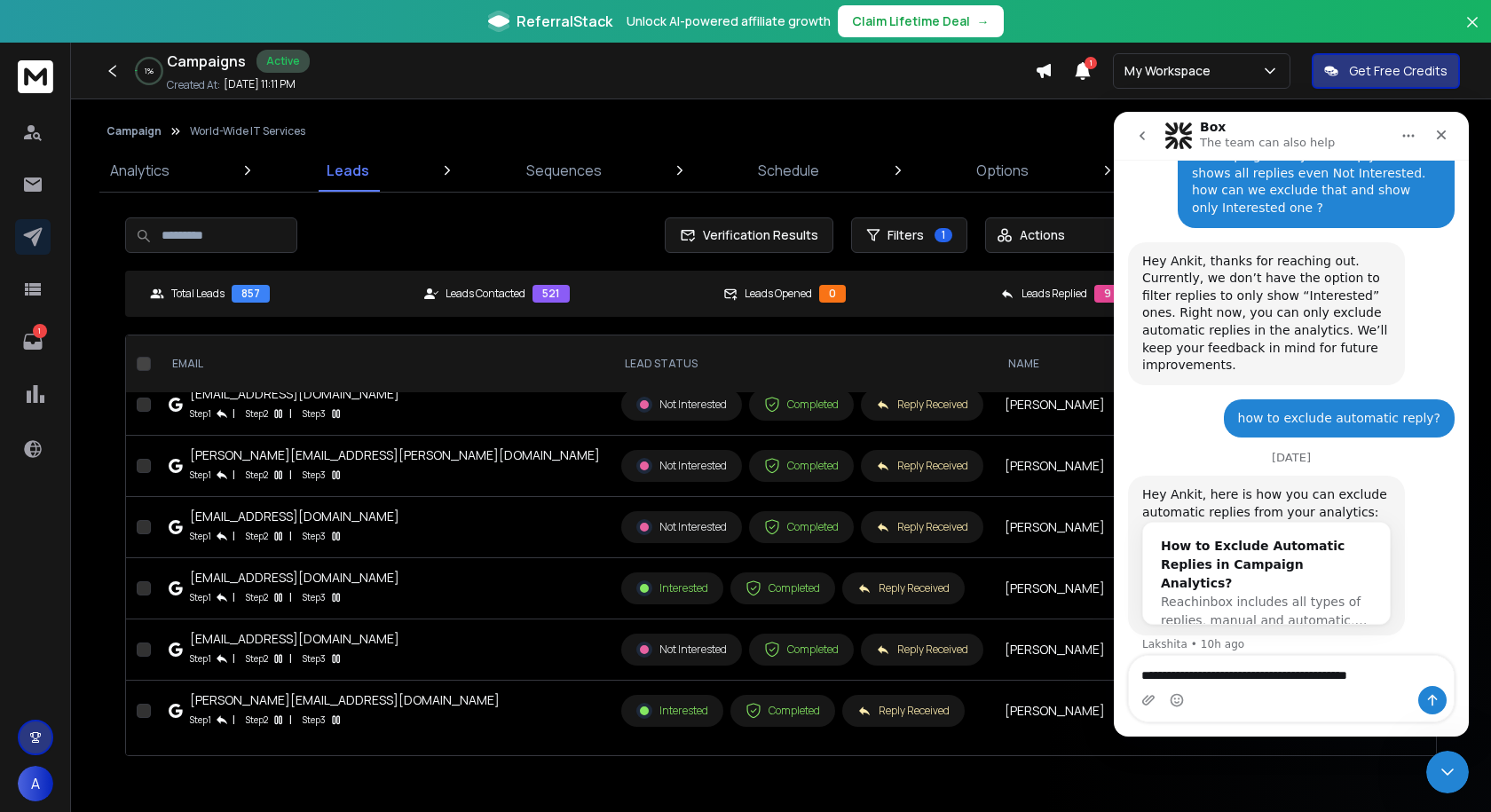
type textarea "**********"
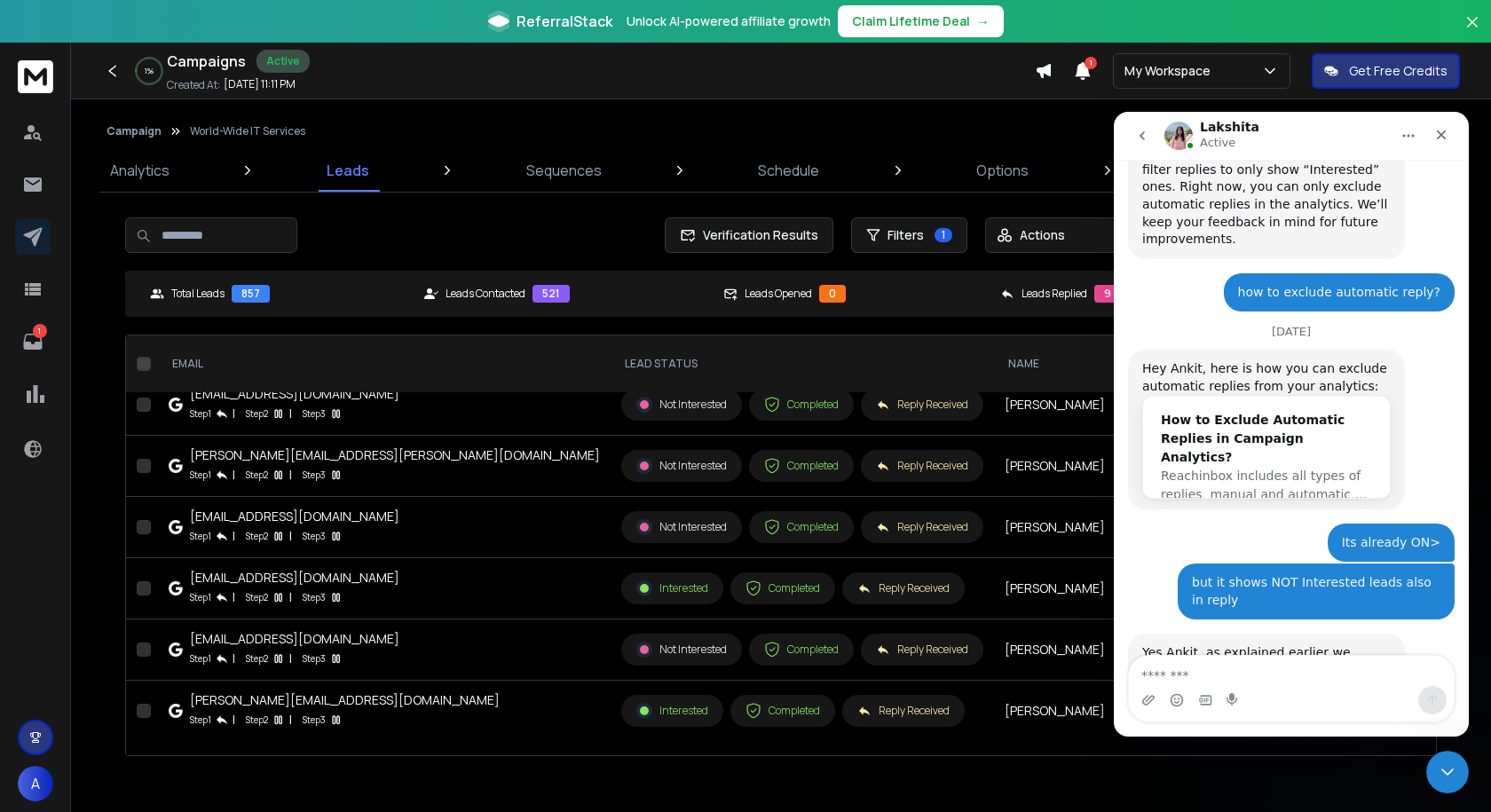
scroll to position [1116, 0]
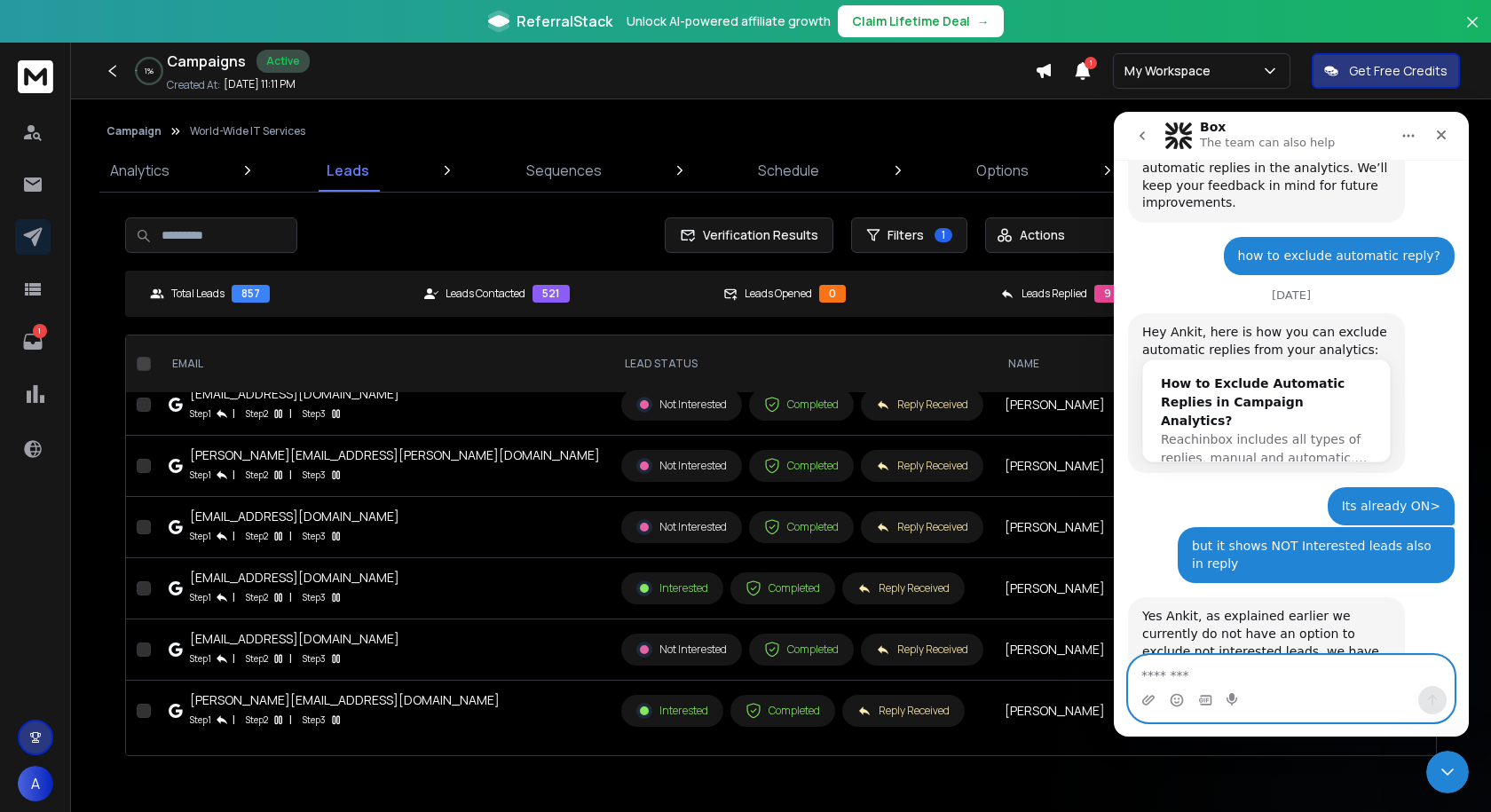
click at [1221, 670] on textarea "Message…" at bounding box center [1290, 671] width 325 height 31
type textarea "*********"
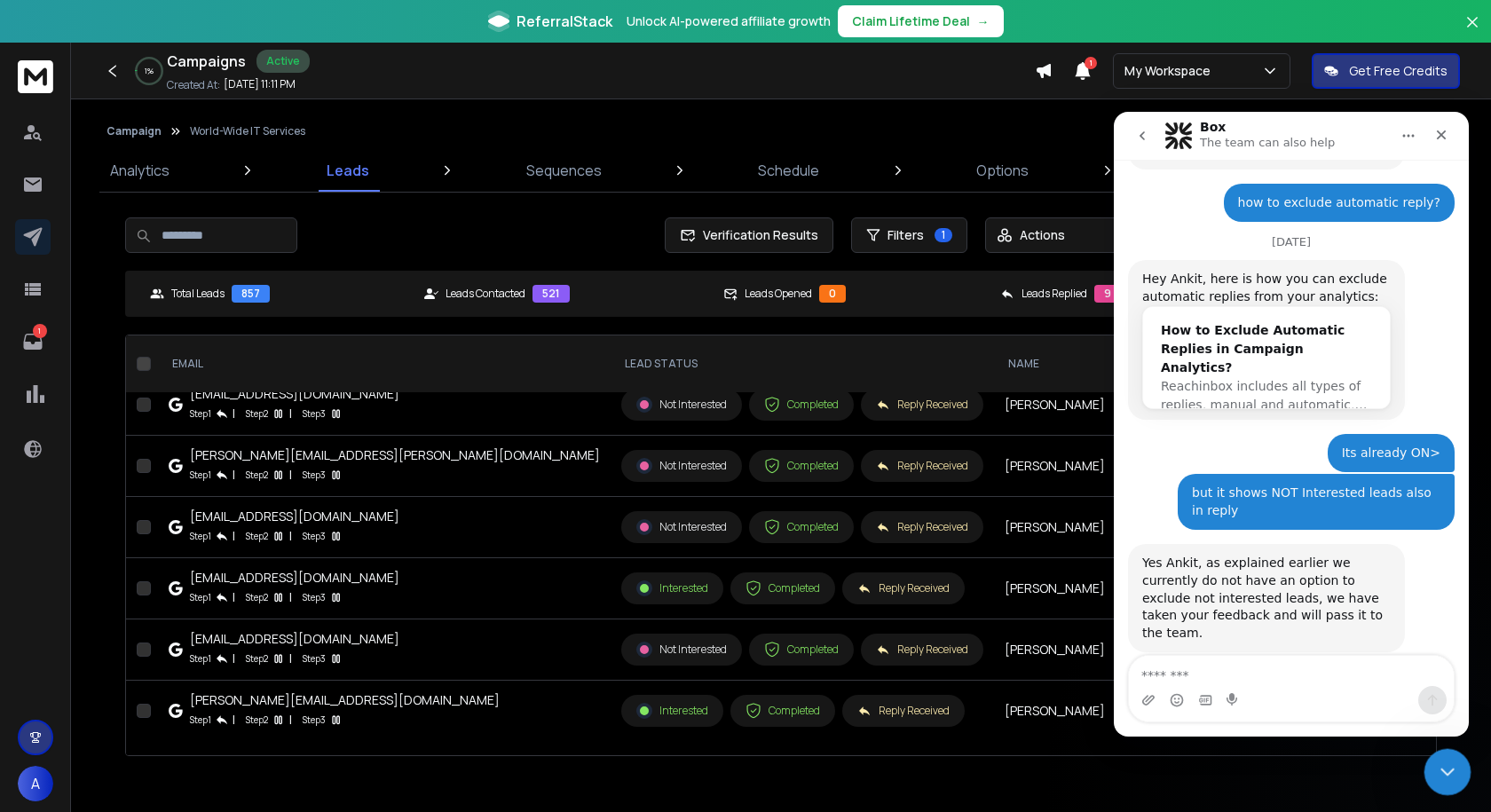
click at [1441, 763] on icon "Close Intercom Messenger" at bounding box center [1445, 770] width 22 height 22
